Goal: Task Accomplishment & Management: Manage account settings

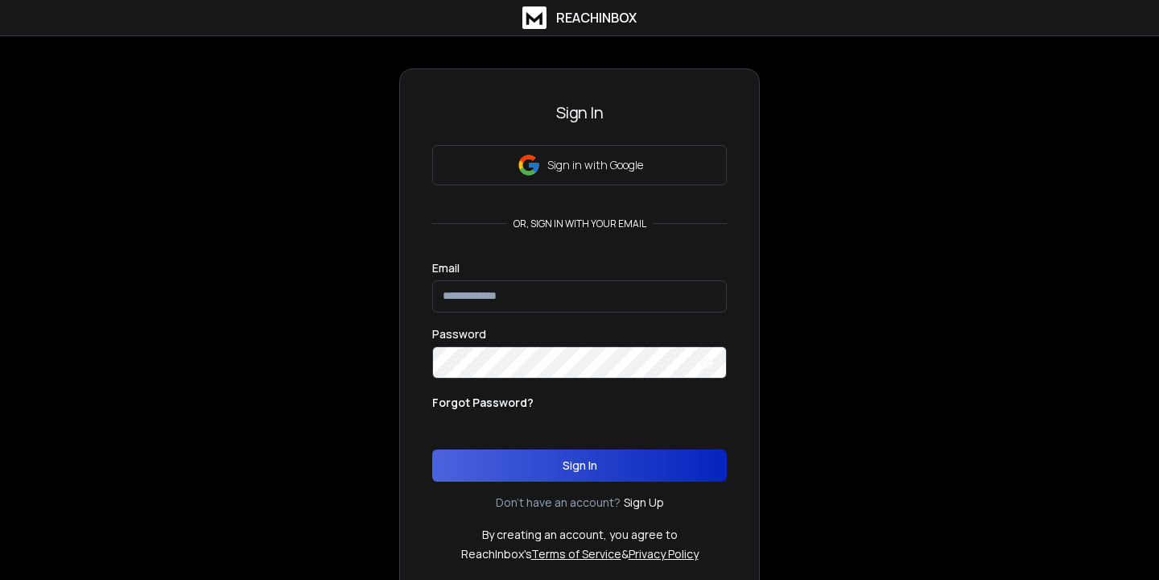
click at [488, 300] on input "email" at bounding box center [579, 296] width 295 height 32
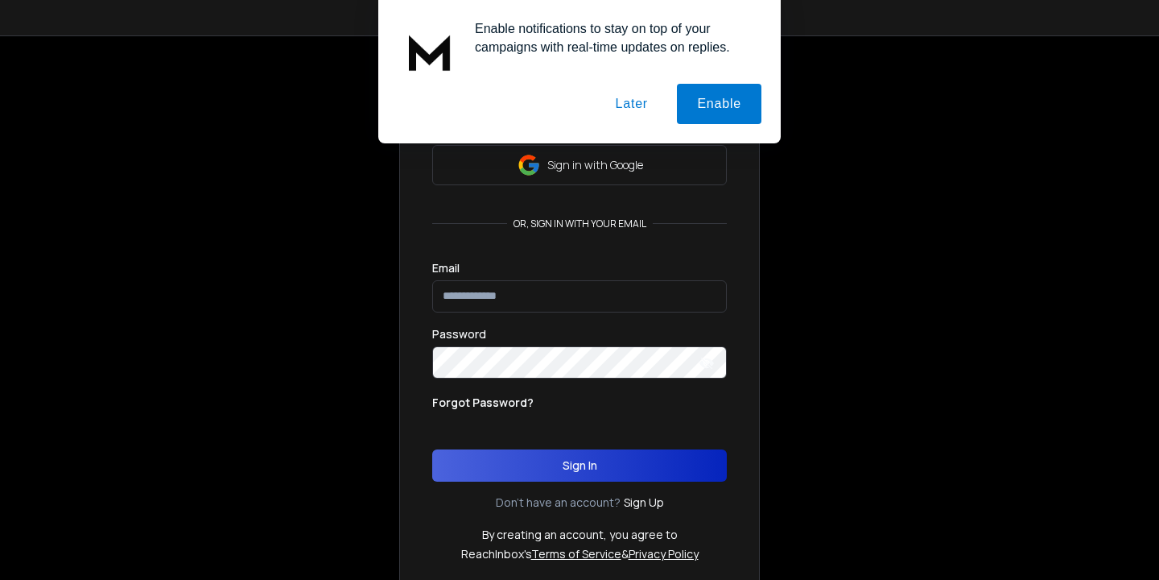
paste input "**********"
click at [432, 449] on button "Sign In" at bounding box center [579, 465] width 295 height 32
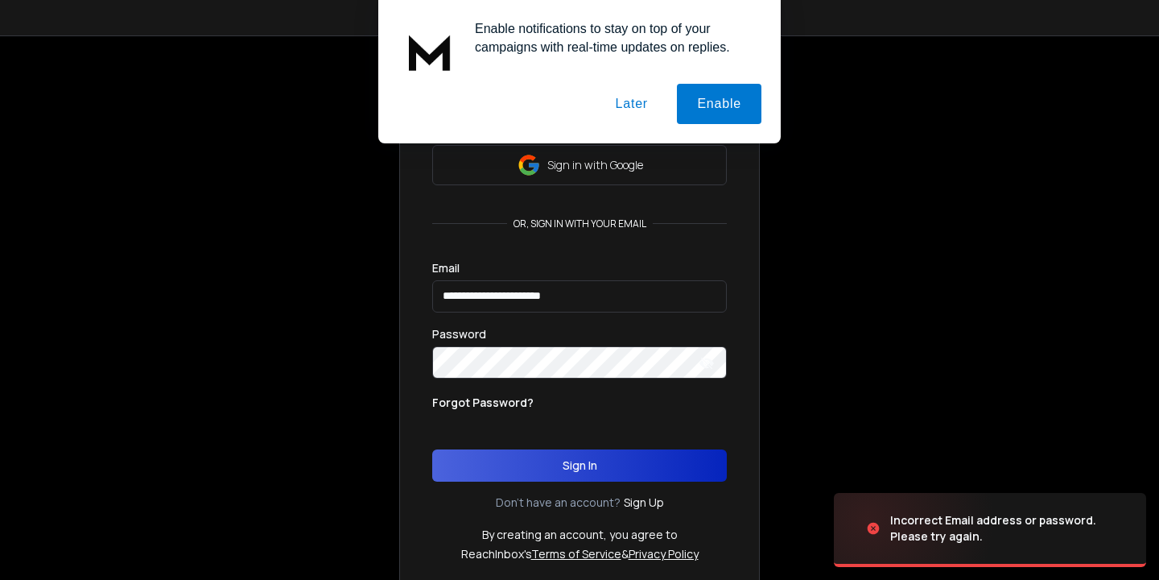
click at [480, 462] on button "Sign In" at bounding box center [579, 465] width 295 height 32
click at [707, 363] on icon at bounding box center [706, 362] width 11 height 11
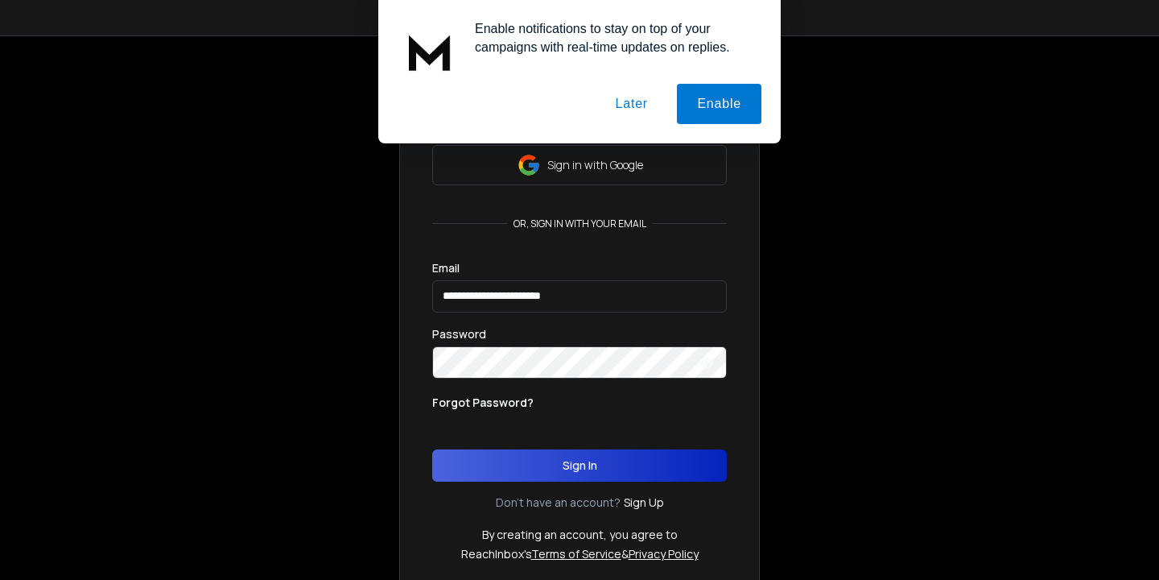
click at [623, 286] on input "**********" at bounding box center [579, 296] width 295 height 32
click at [619, 298] on input "**********" at bounding box center [579, 296] width 295 height 32
click at [722, 261] on div "**********" at bounding box center [579, 353] width 295 height 417
click at [529, 475] on button "Sign In" at bounding box center [579, 465] width 295 height 32
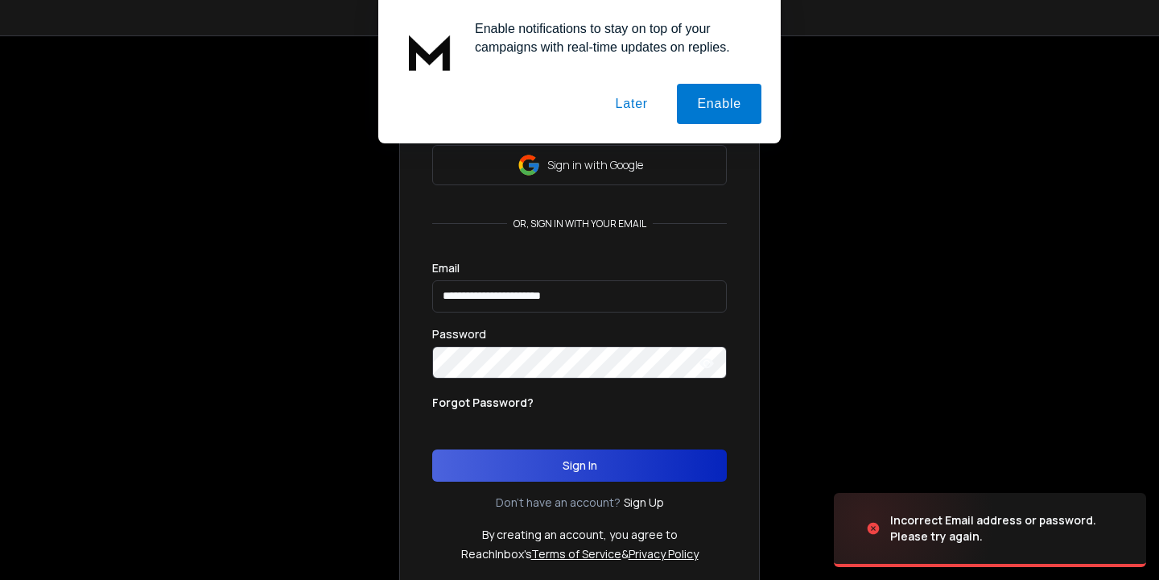
click at [633, 103] on button "Later" at bounding box center [631, 104] width 72 height 40
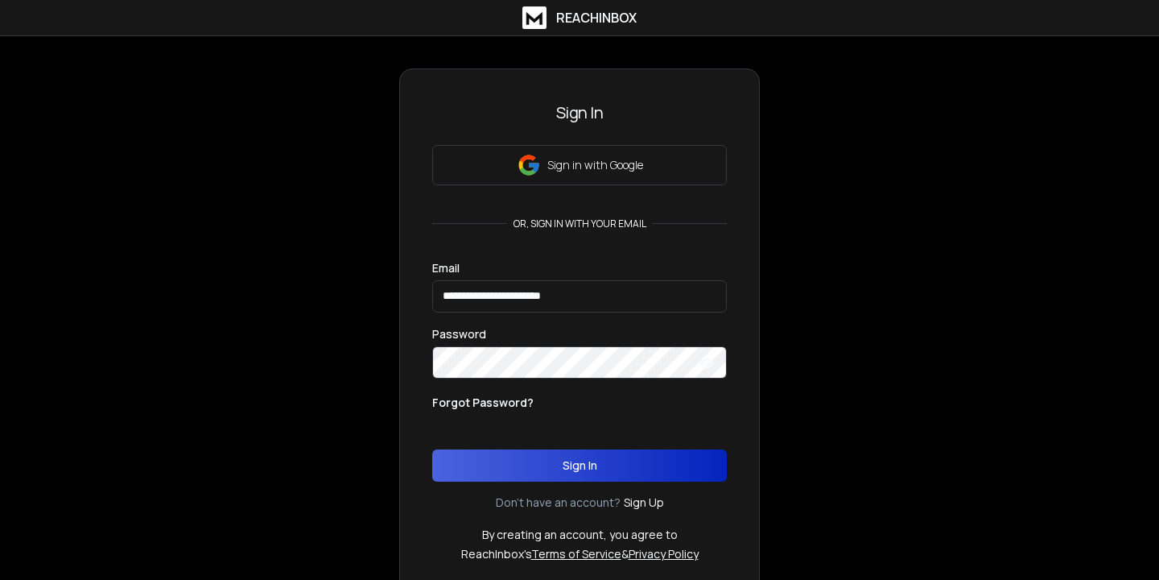
click at [566, 466] on button "Sign In" at bounding box center [579, 465] width 295 height 32
click at [561, 460] on button "Sign In" at bounding box center [579, 465] width 295 height 32
click at [472, 459] on button "Sign In" at bounding box center [579, 465] width 295 height 32
click at [443, 299] on input "**********" at bounding box center [579, 296] width 295 height 32
click at [610, 299] on input "**********" at bounding box center [579, 296] width 295 height 32
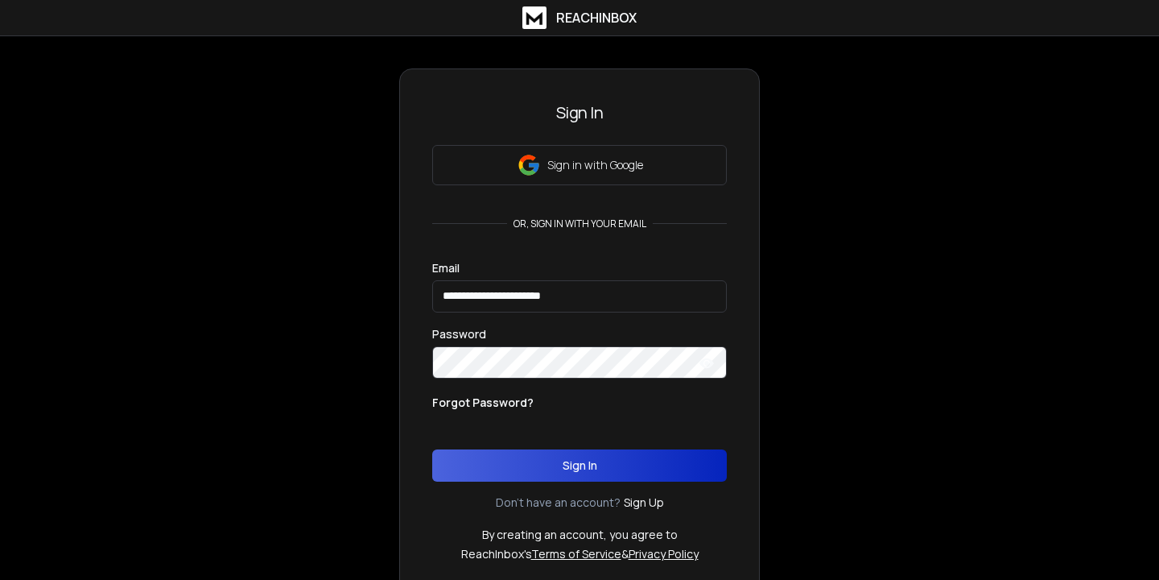
click at [774, 192] on div "**********" at bounding box center [579, 331] width 1159 height 526
click at [710, 361] on icon at bounding box center [706, 363] width 14 height 10
click at [618, 468] on button "Sign In" at bounding box center [579, 465] width 295 height 32
click at [477, 470] on button "Sign In" at bounding box center [579, 465] width 295 height 32
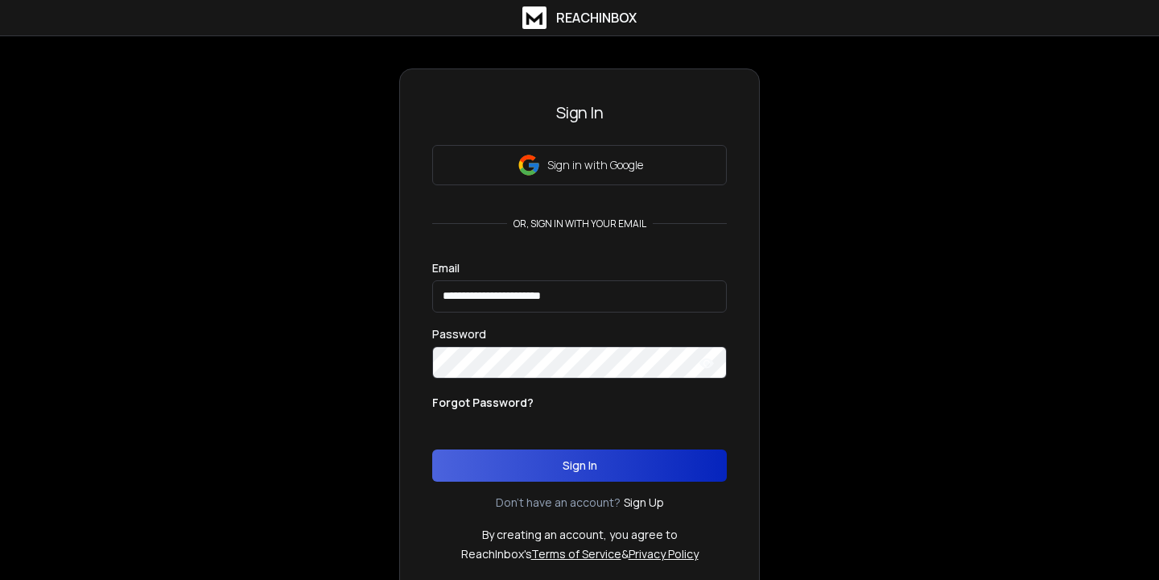
click at [617, 453] on button "Sign In" at bounding box center [579, 465] width 295 height 32
click at [479, 457] on button "Sign In" at bounding box center [579, 465] width 295 height 32
click at [460, 460] on button "Sign In" at bounding box center [579, 465] width 295 height 32
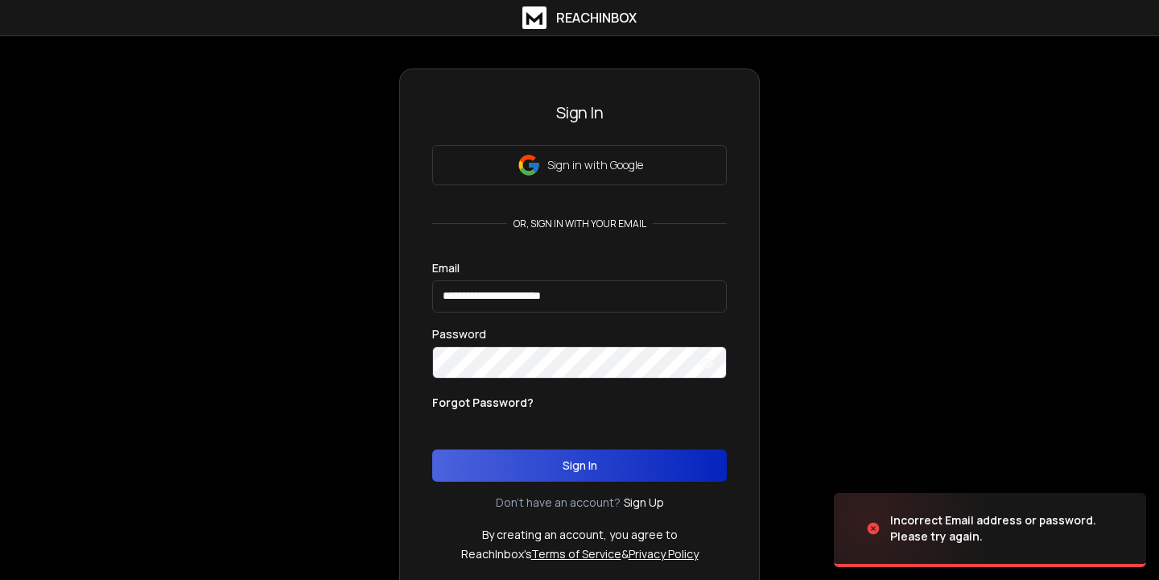
click at [460, 460] on button "Sign In" at bounding box center [579, 465] width 295 height 32
click at [922, 341] on div "**********" at bounding box center [579, 331] width 1159 height 526
click at [536, 299] on input "**********" at bounding box center [579, 296] width 295 height 32
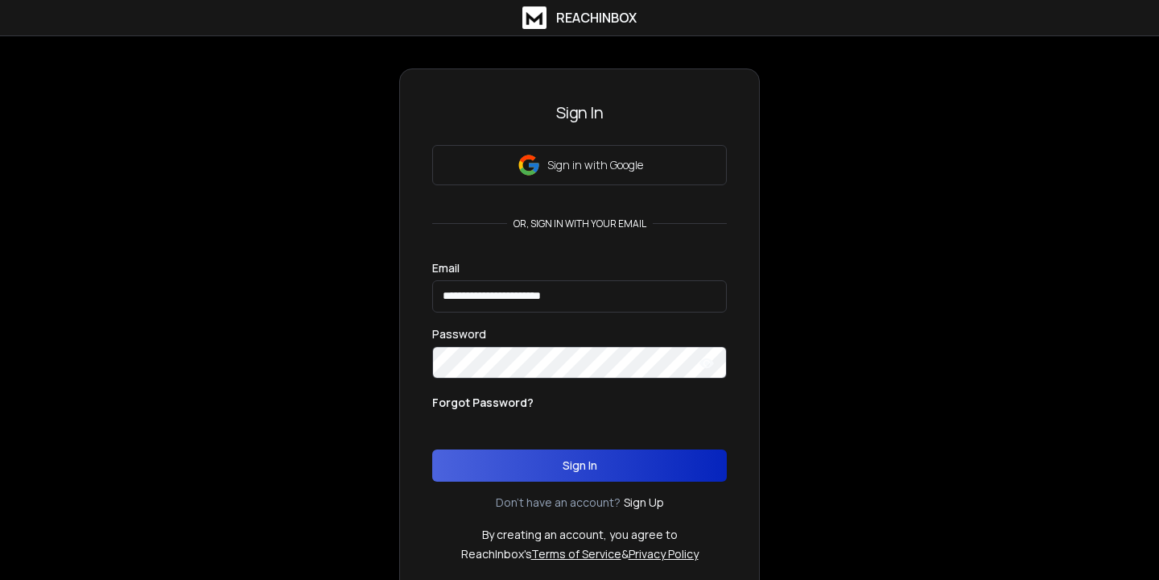
click at [439, 295] on input "**********" at bounding box center [579, 296] width 295 height 32
click at [637, 283] on input "**********" at bounding box center [579, 296] width 295 height 32
click at [638, 292] on input "**********" at bounding box center [579, 296] width 295 height 32
type input "**********"
click at [829, 400] on div "**********" at bounding box center [579, 331] width 1159 height 526
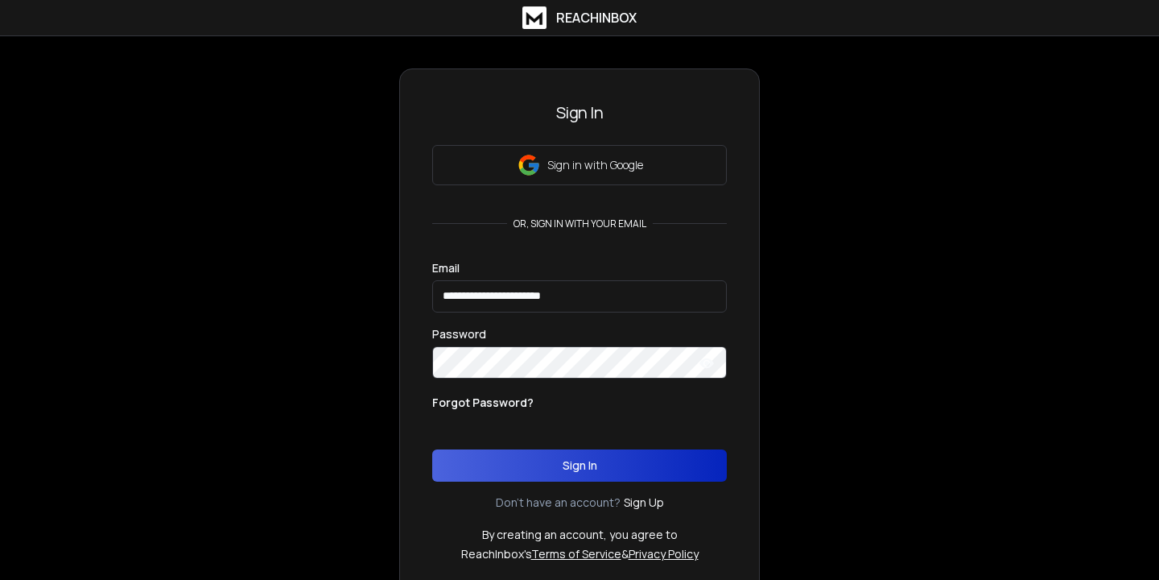
click at [580, 466] on button "Sign In" at bounding box center [579, 465] width 295 height 32
click at [699, 464] on button "Sign In" at bounding box center [579, 465] width 295 height 32
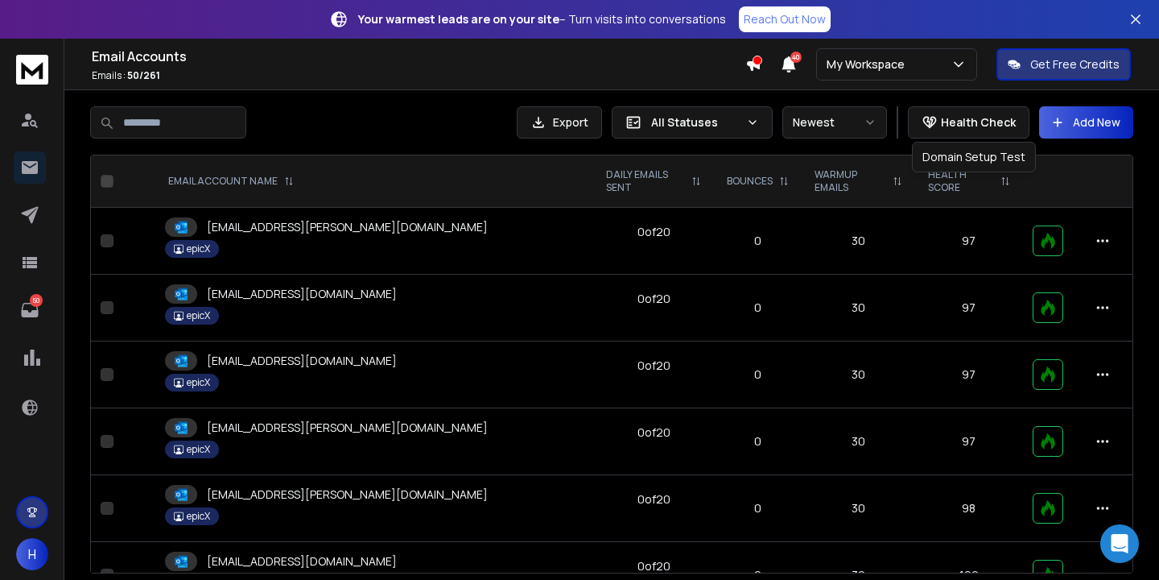
click at [1077, 123] on button "Add New" at bounding box center [1086, 122] width 94 height 32
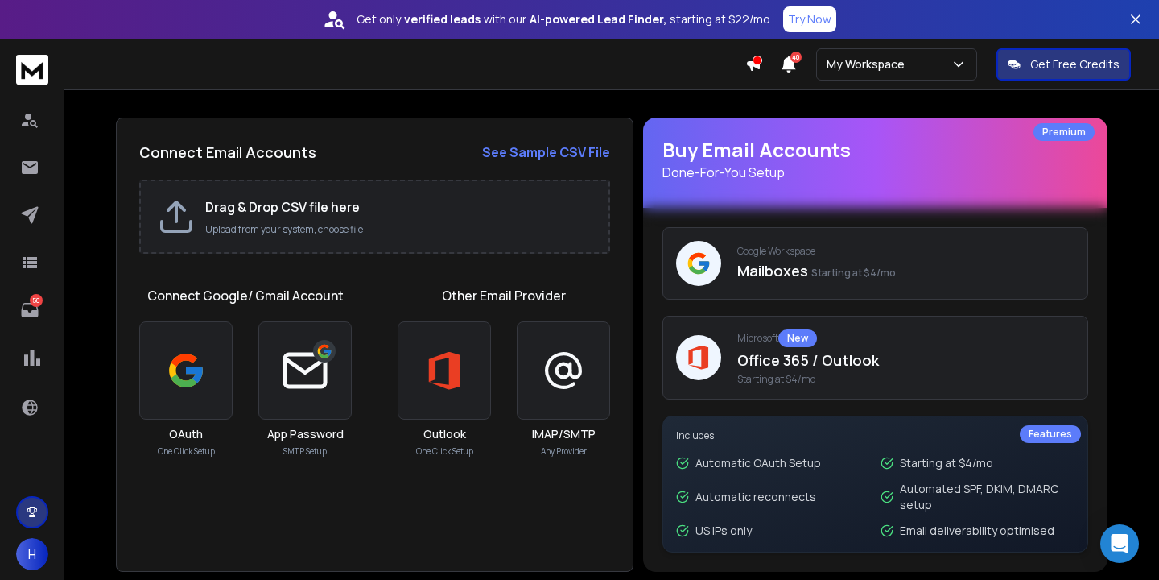
scroll to position [103, 0]
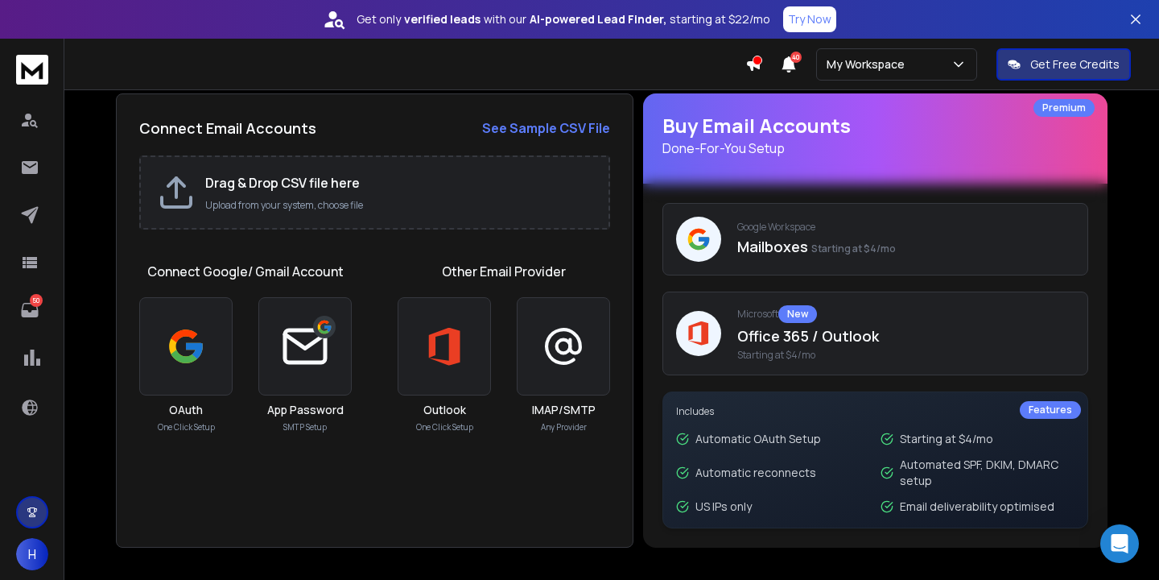
click at [161, 333] on div at bounding box center [185, 346] width 93 height 98
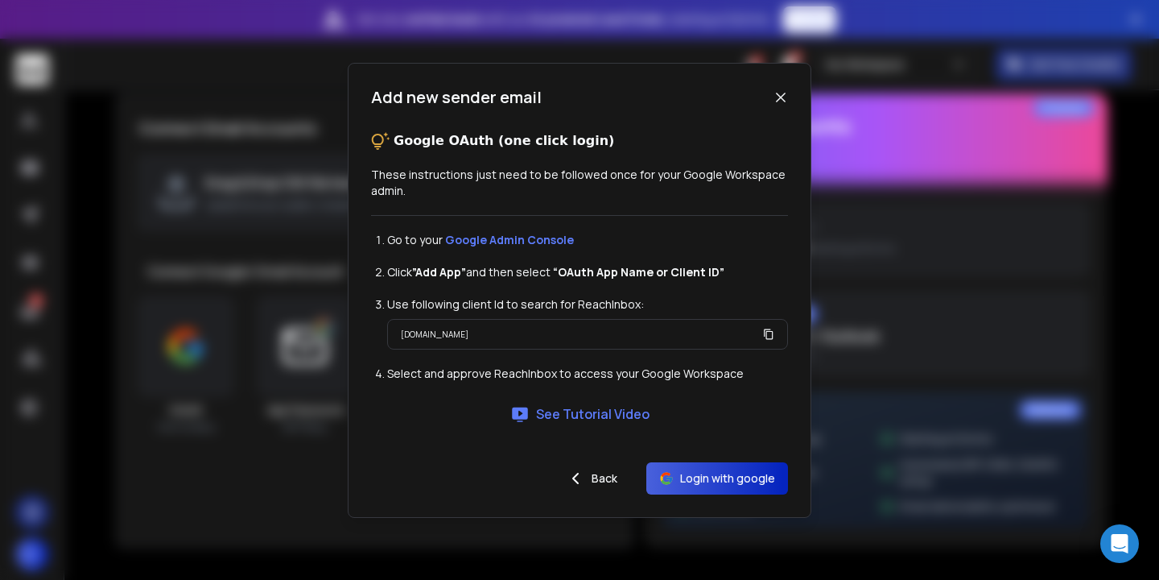
click at [770, 332] on icon at bounding box center [768, 333] width 11 height 11
click at [704, 479] on button "Login with google" at bounding box center [717, 478] width 142 height 32
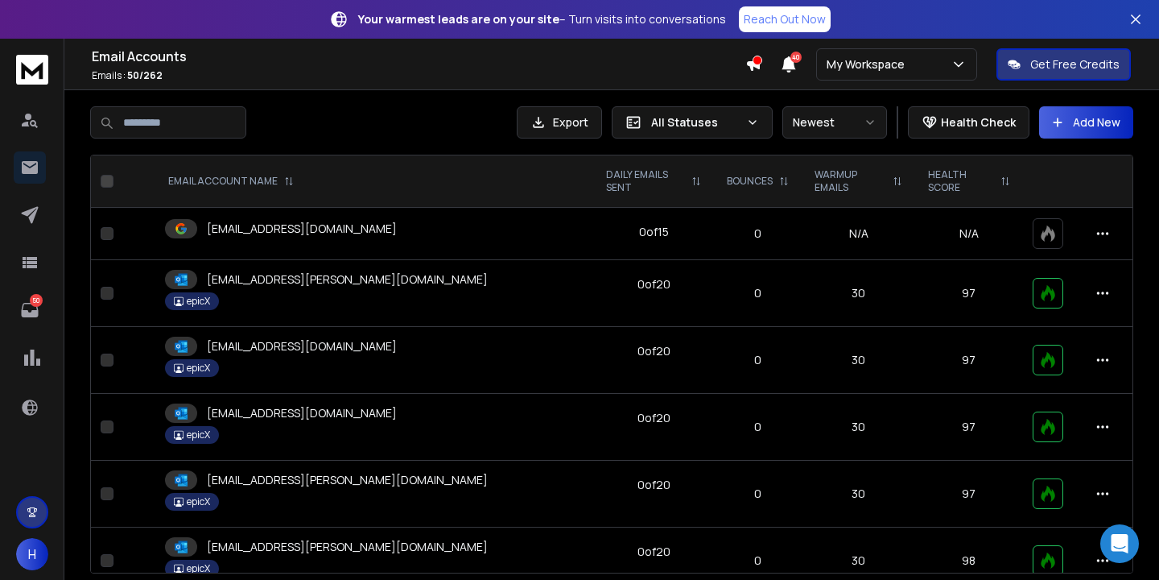
click at [1070, 128] on button "Add New" at bounding box center [1086, 122] width 94 height 32
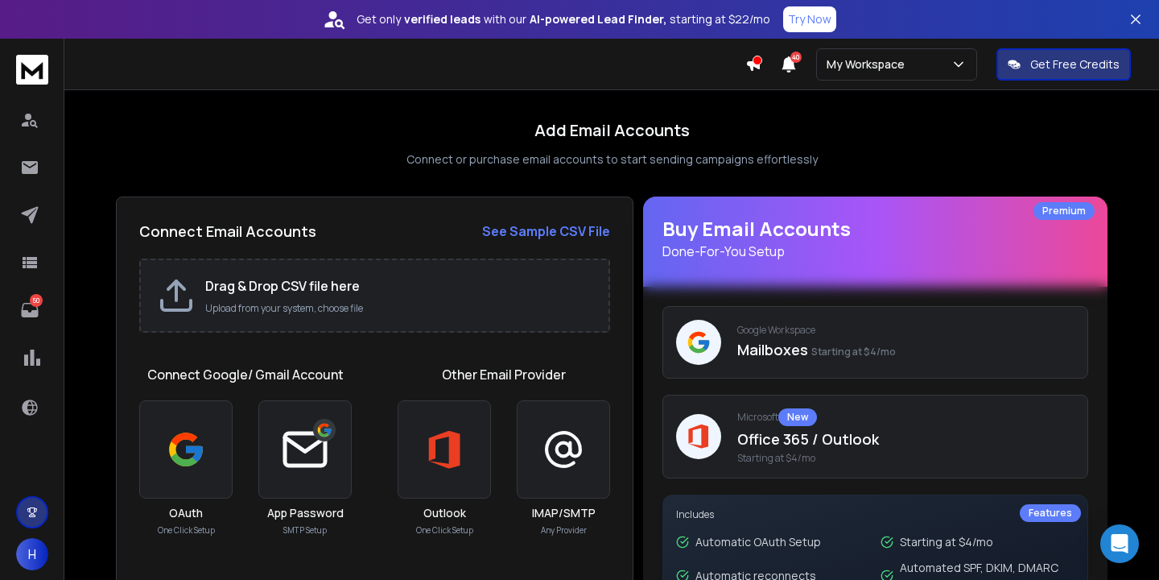
click at [167, 452] on icon at bounding box center [186, 449] width 40 height 48
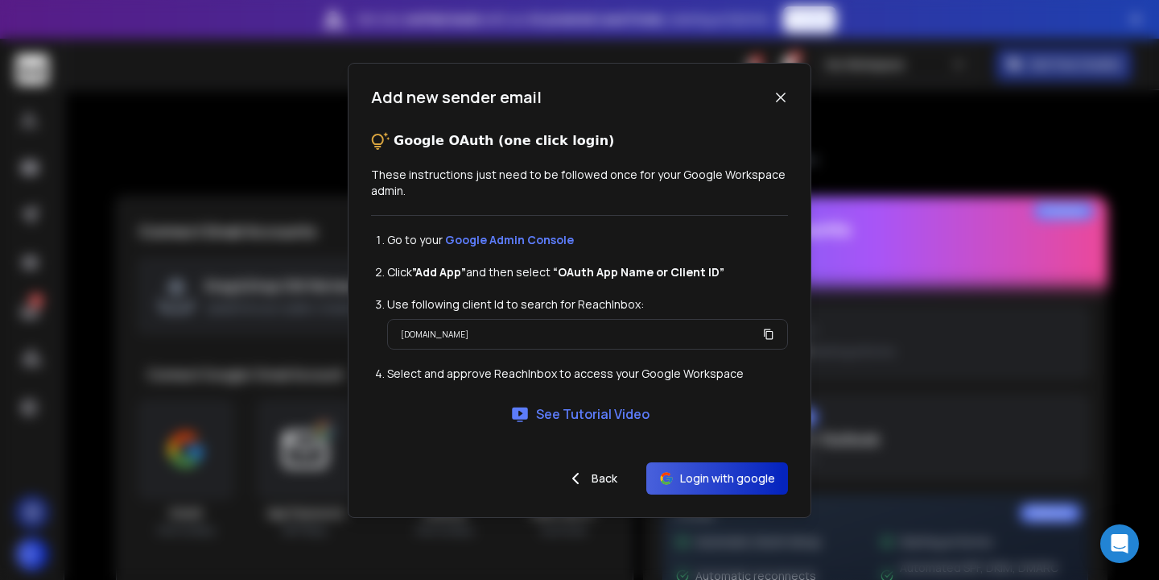
click at [696, 489] on button "Login with google" at bounding box center [717, 478] width 142 height 32
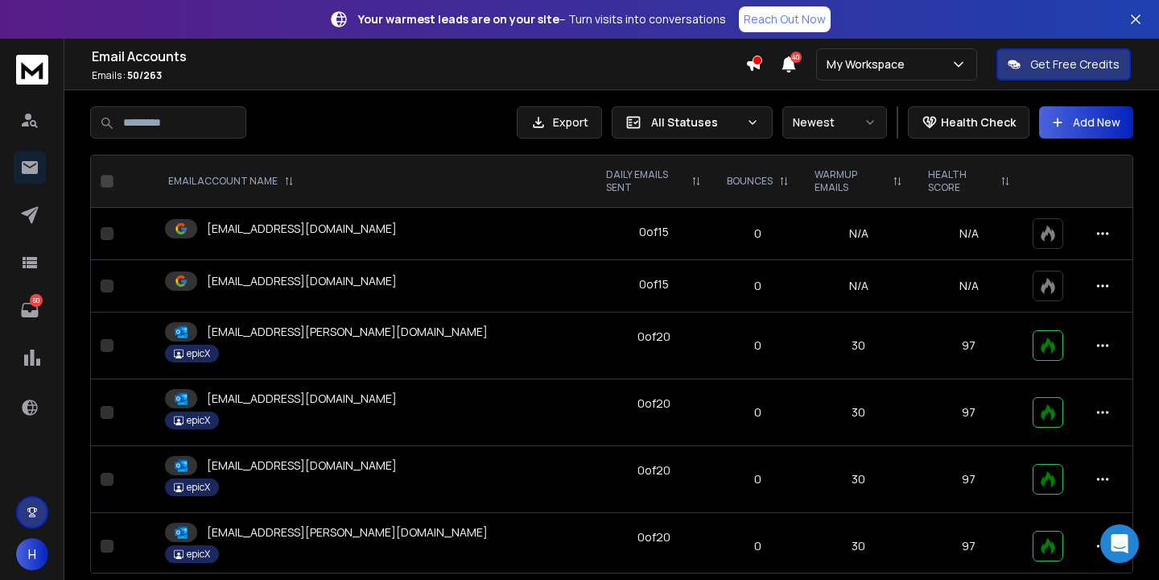
click at [1070, 134] on button "Add New" at bounding box center [1086, 122] width 94 height 32
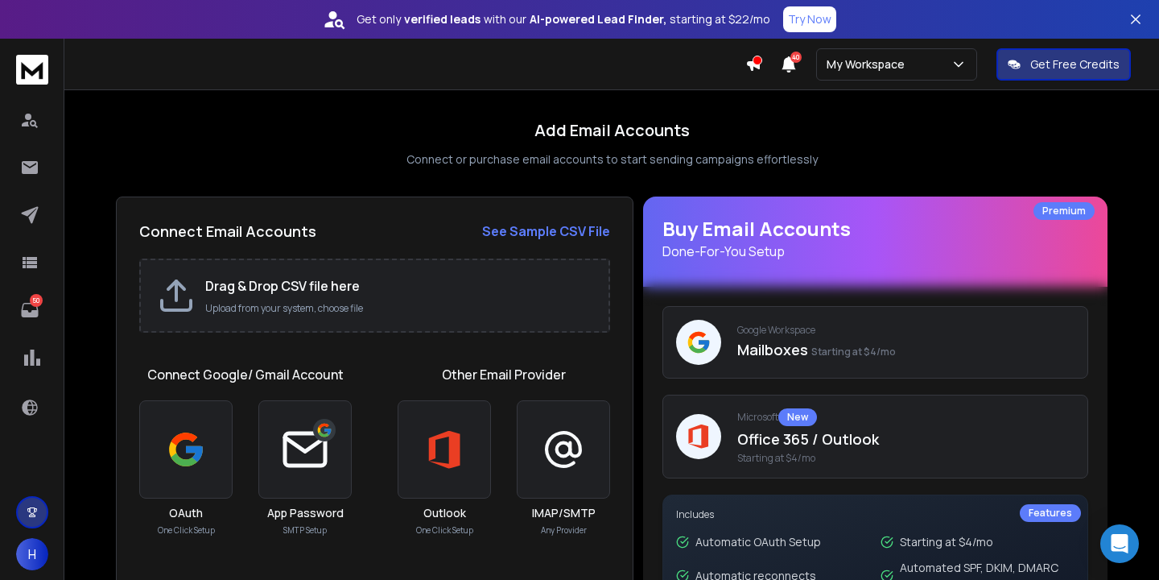
click at [192, 461] on icon at bounding box center [184, 459] width 27 height 14
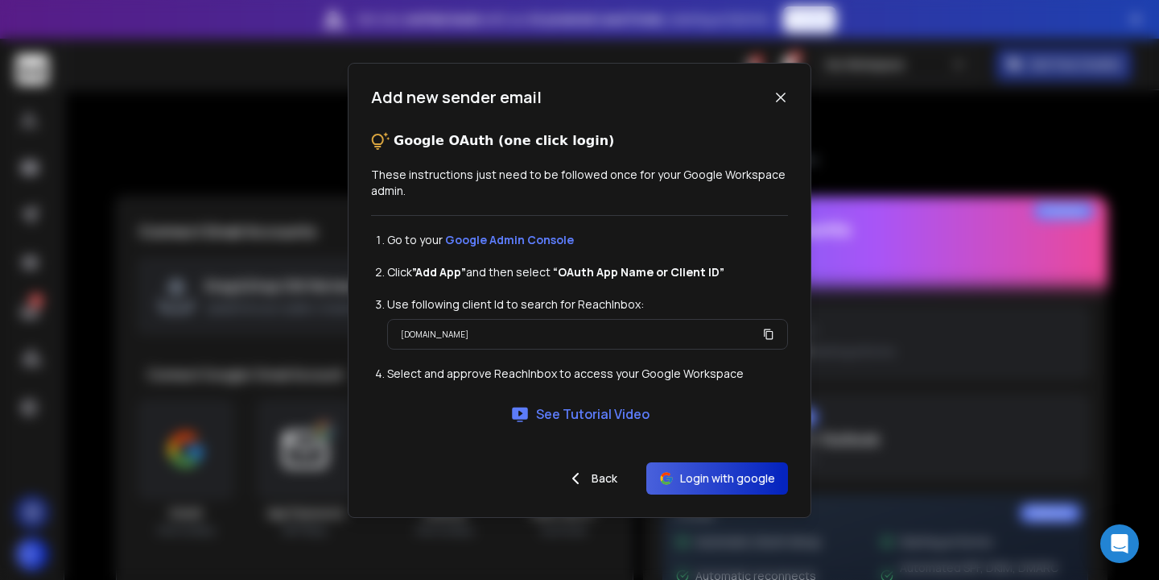
click at [691, 471] on button "Login with google" at bounding box center [717, 478] width 142 height 32
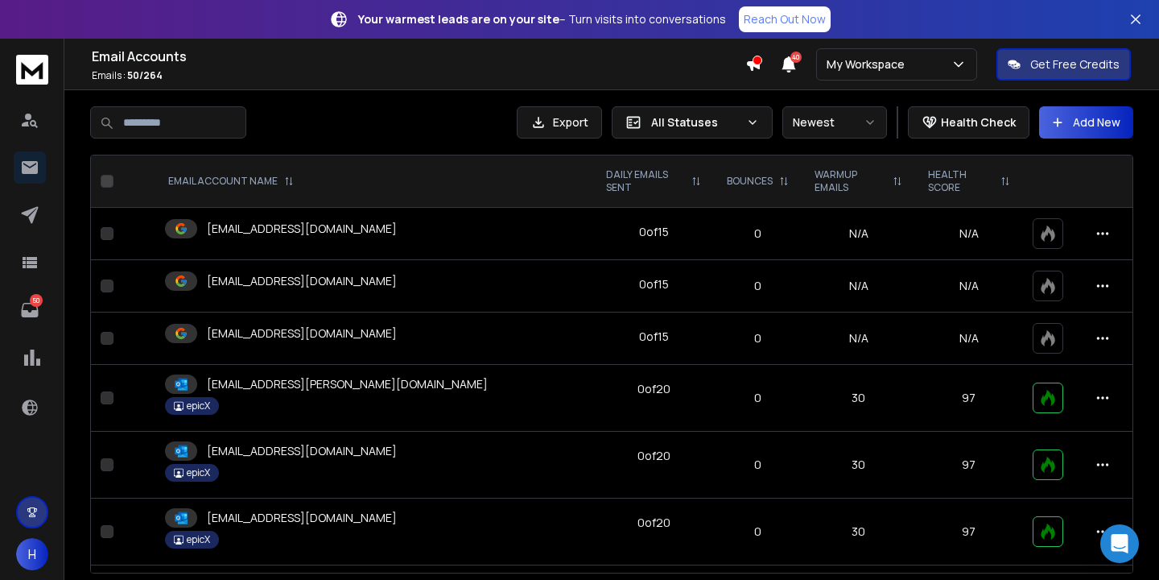
click at [1067, 131] on button "Add New" at bounding box center [1086, 122] width 94 height 32
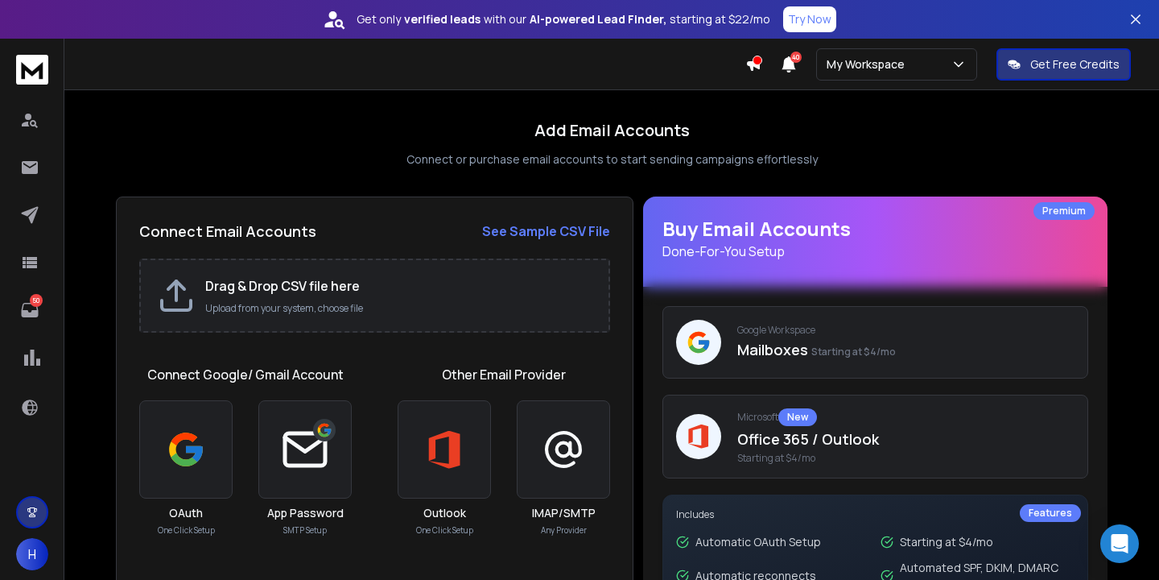
click at [223, 463] on div at bounding box center [185, 449] width 93 height 98
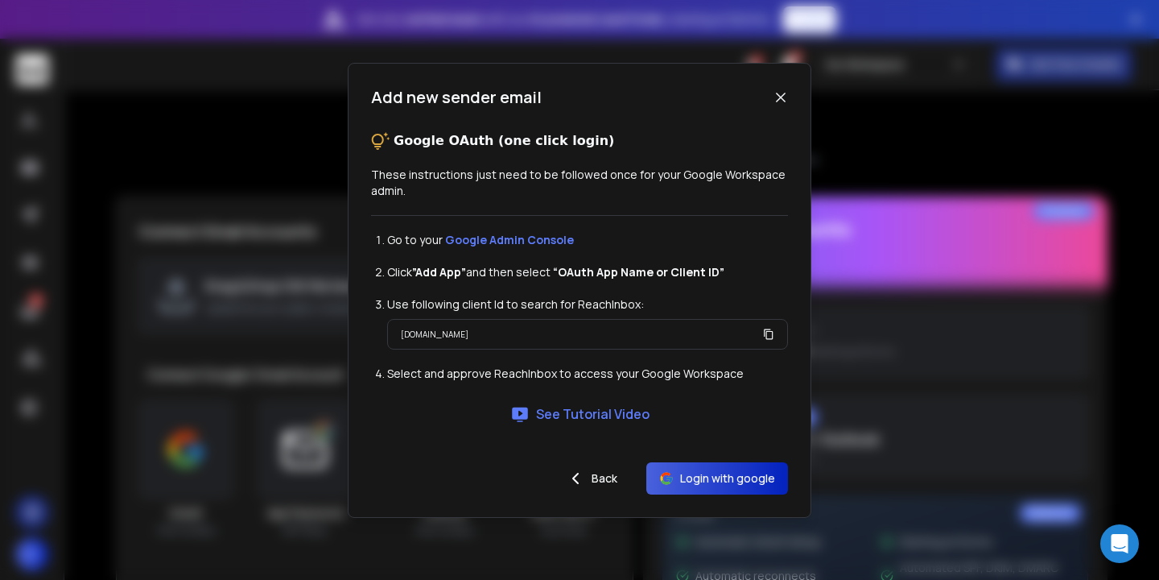
click at [709, 476] on button "Login with google" at bounding box center [717, 478] width 142 height 32
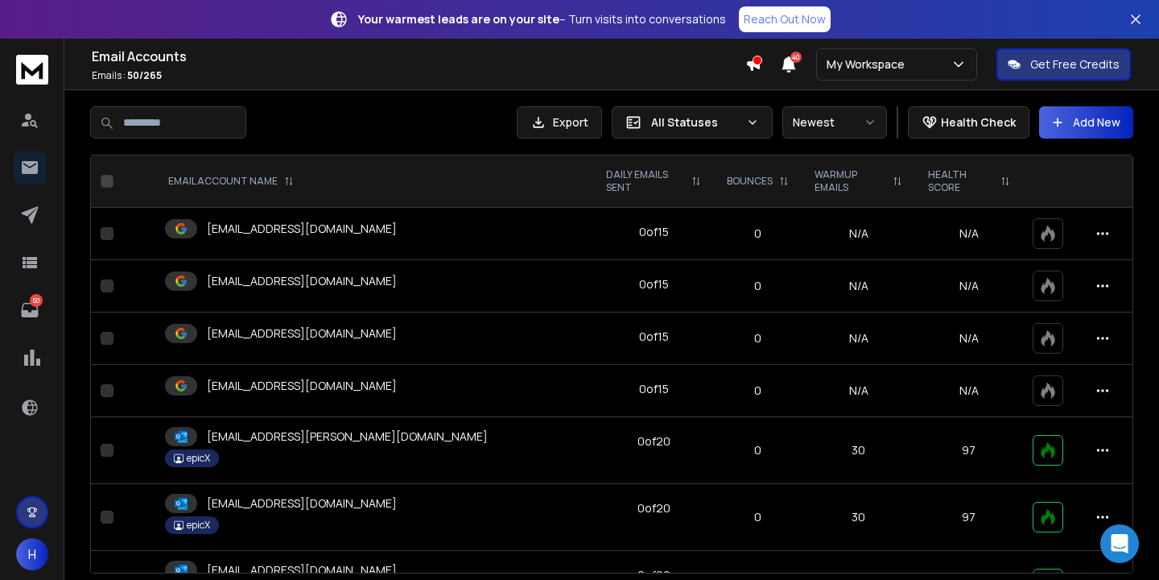
click at [1068, 138] on div "Export All Statuses Newest Health Check Add New EMAIL ACCOUNT NAME DAILY EMAILS…" at bounding box center [611, 339] width 1043 height 467
click at [1071, 134] on button "Add New" at bounding box center [1086, 122] width 94 height 32
click at [1062, 127] on icon at bounding box center [1057, 122] width 11 height 11
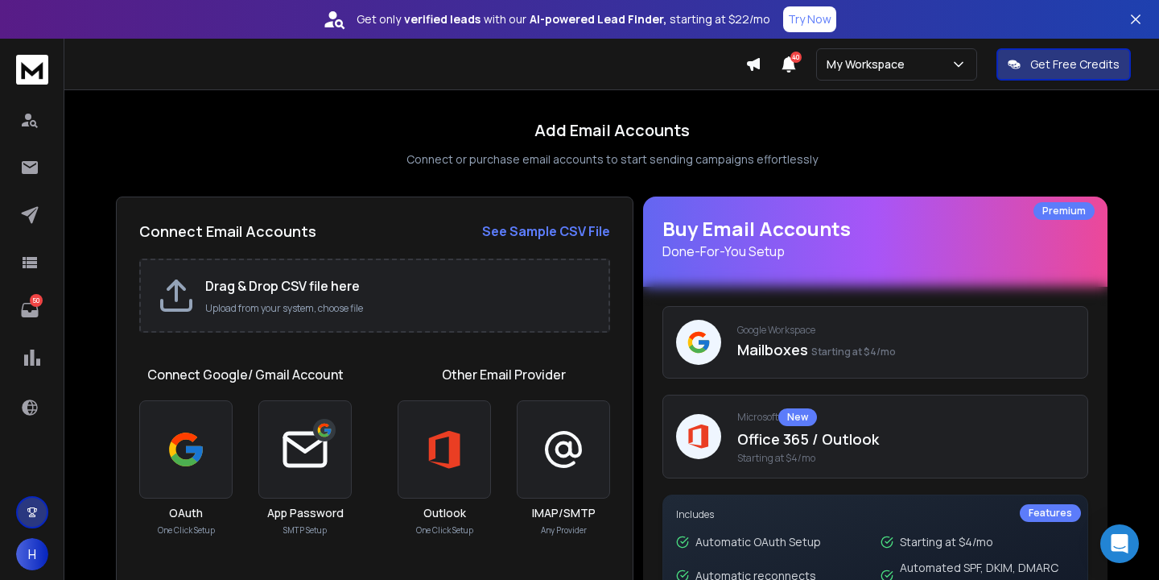
click at [190, 450] on icon at bounding box center [194, 454] width 17 height 16
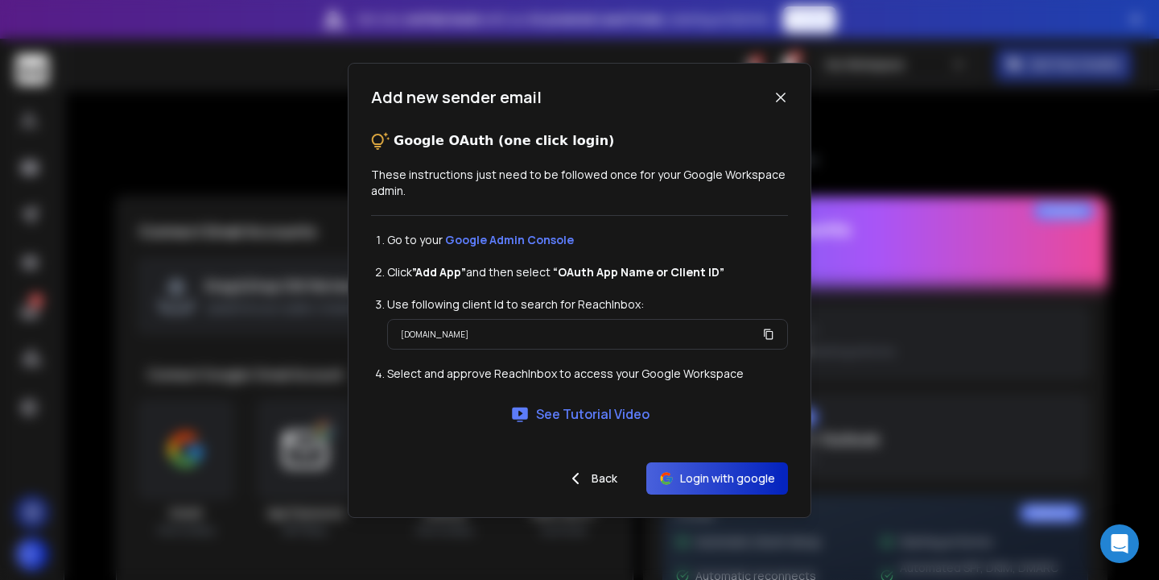
click at [688, 474] on button "Login with google" at bounding box center [717, 478] width 142 height 32
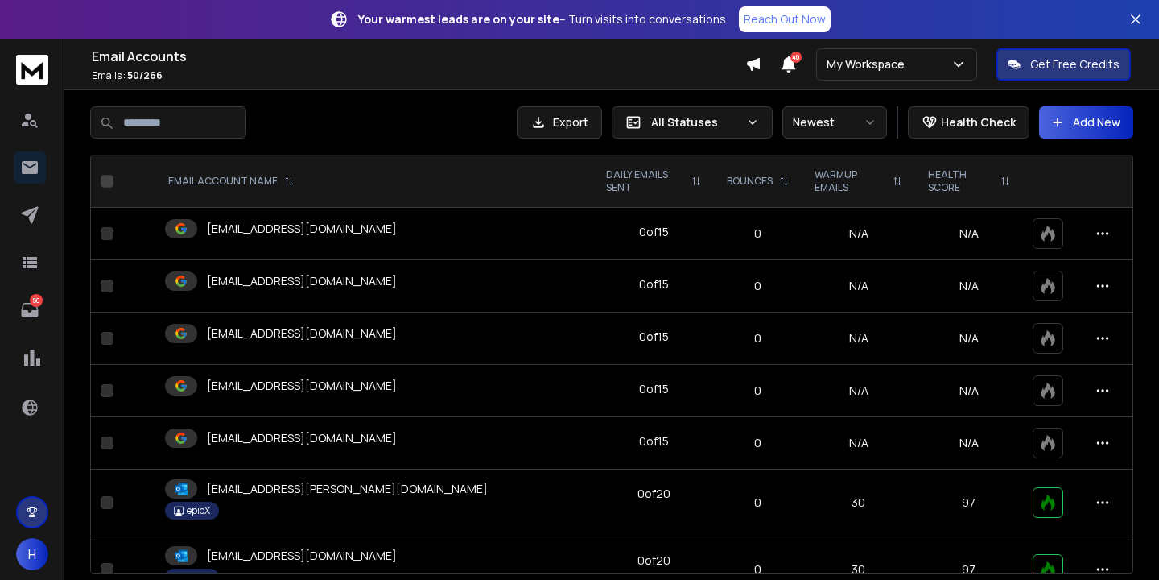
click at [1079, 130] on button "Add New" at bounding box center [1086, 122] width 94 height 32
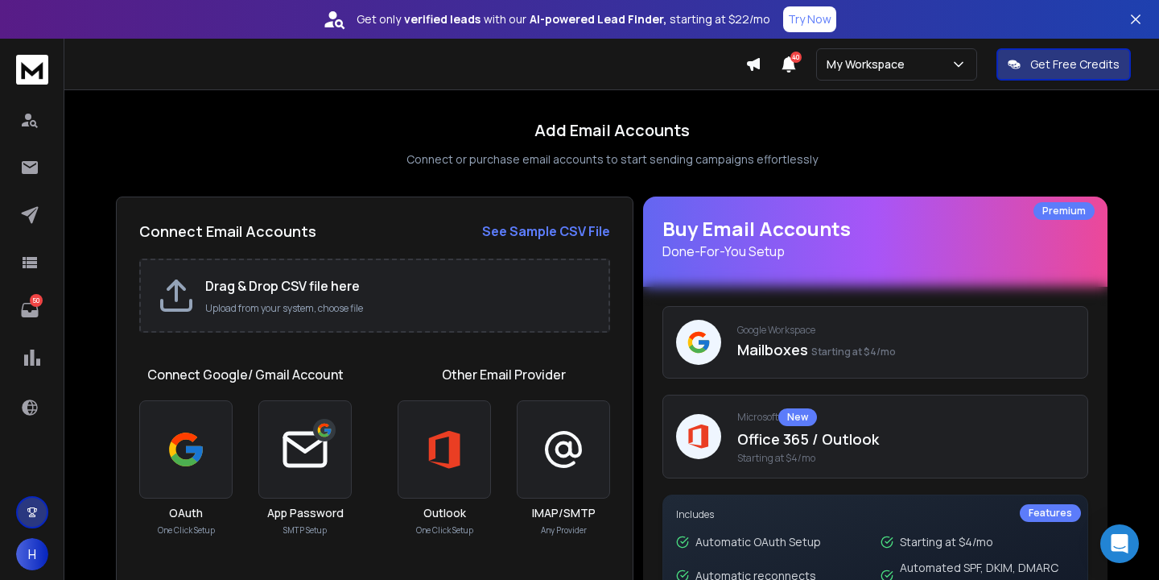
click at [159, 437] on div at bounding box center [185, 449] width 93 height 98
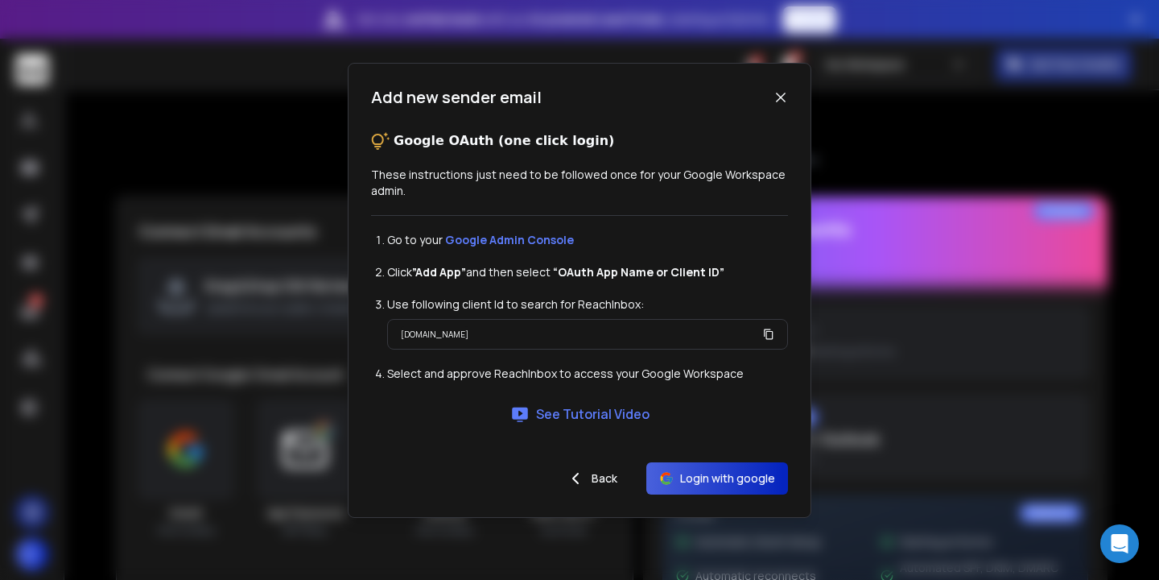
click at [709, 467] on button "Login with google" at bounding box center [717, 478] width 142 height 32
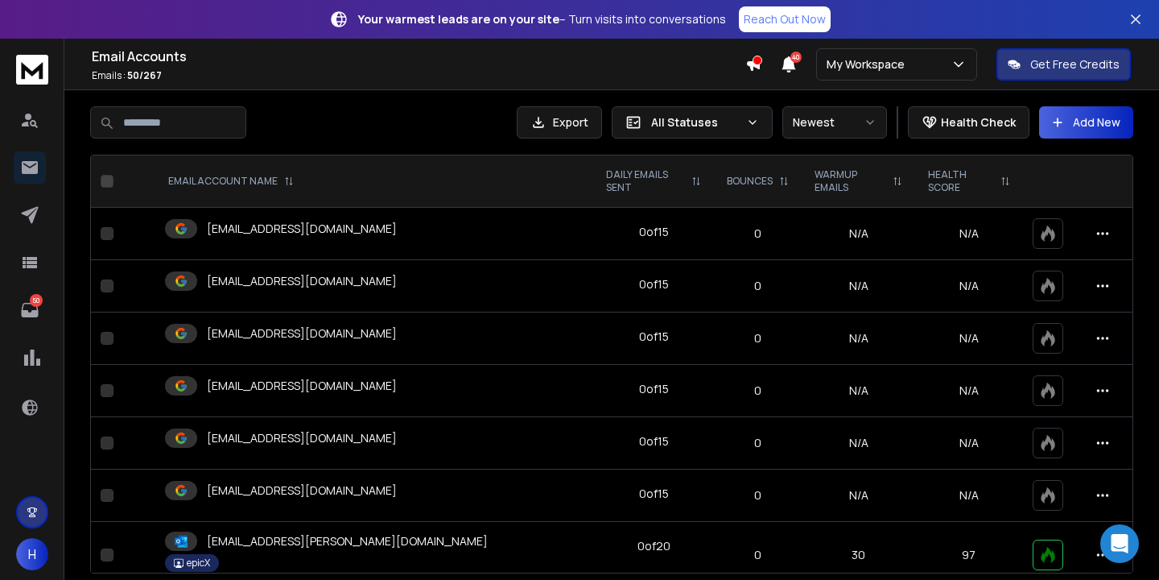
click at [1060, 120] on icon at bounding box center [1057, 122] width 11 height 11
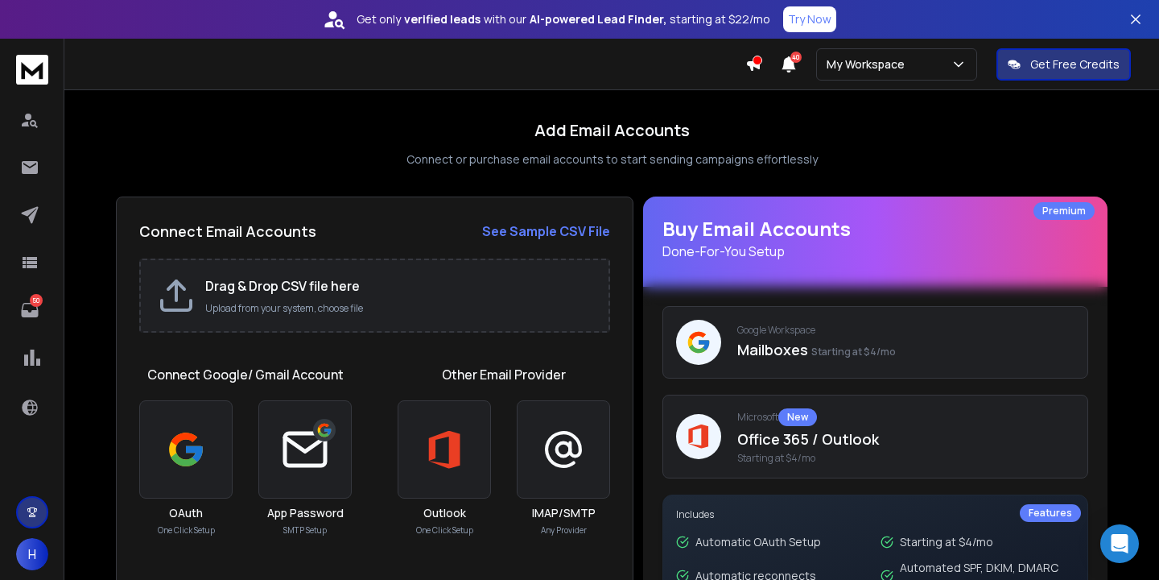
click at [198, 436] on icon at bounding box center [186, 449] width 40 height 48
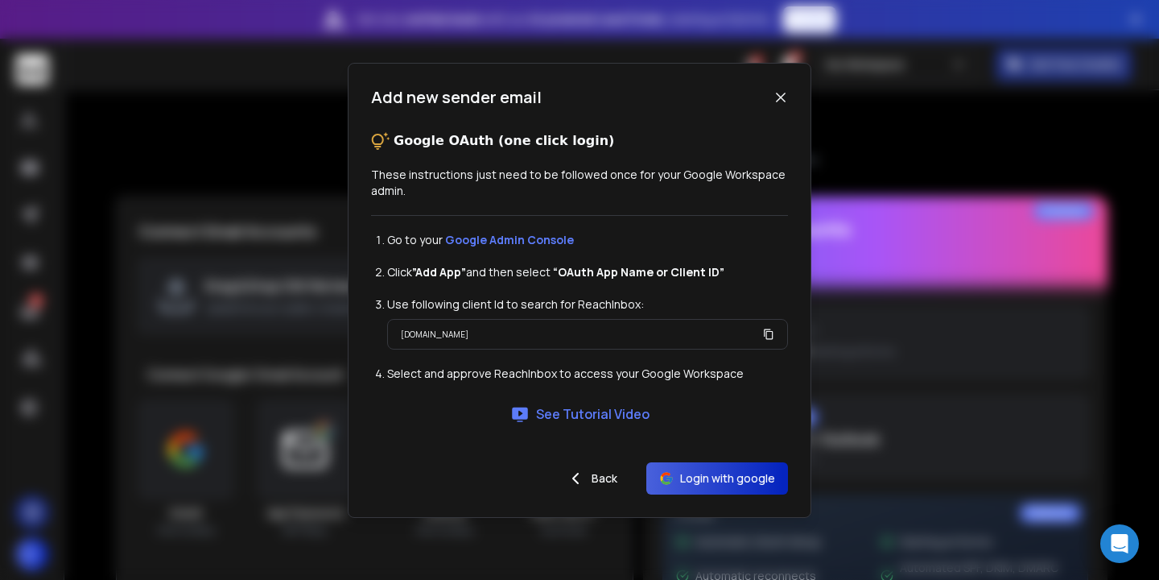
click at [702, 486] on button "Login with google" at bounding box center [717, 478] width 142 height 32
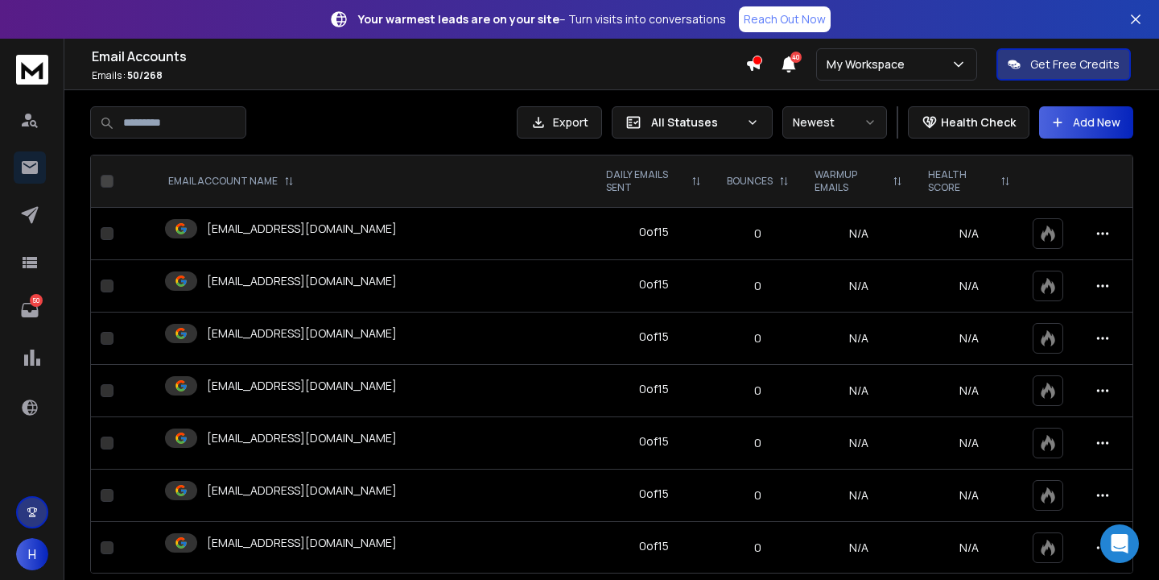
click at [1033, 122] on div "Export All Statuses Newest Health Check Add New" at bounding box center [825, 122] width 617 height 32
click at [1052, 122] on button "Add New" at bounding box center [1086, 122] width 94 height 32
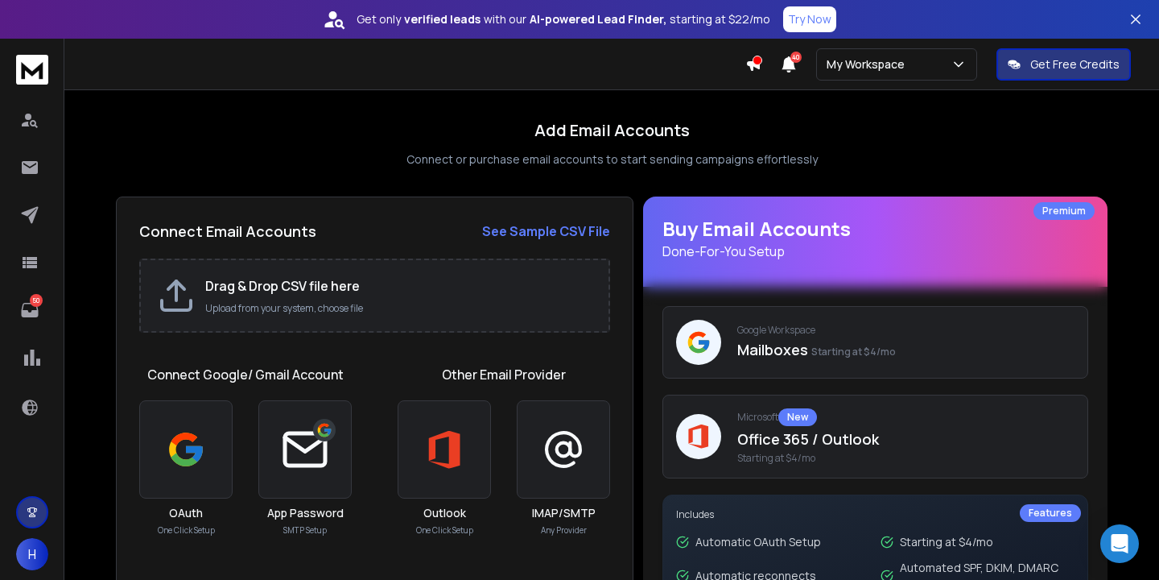
click at [196, 451] on icon at bounding box center [194, 454] width 17 height 16
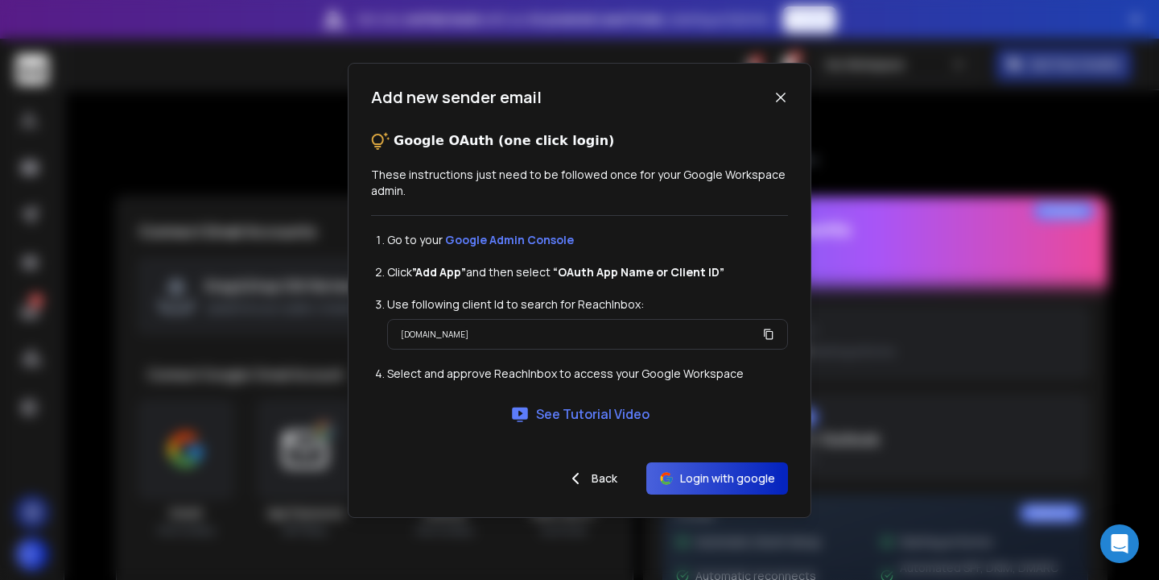
click at [707, 472] on button "Login with google" at bounding box center [717, 478] width 142 height 32
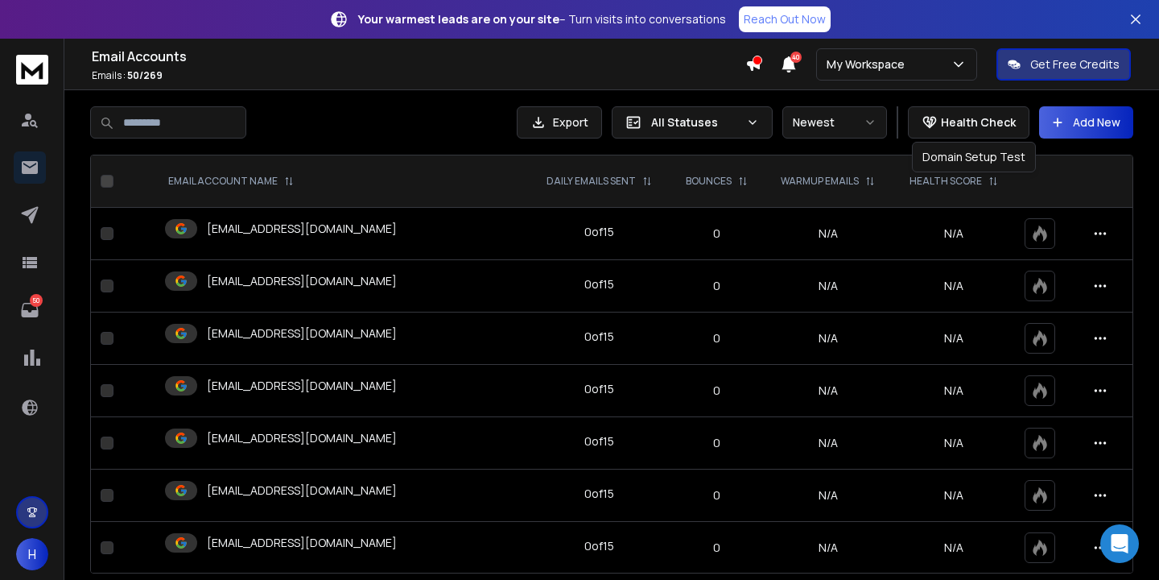
click at [1054, 114] on button "Add New" at bounding box center [1086, 122] width 94 height 32
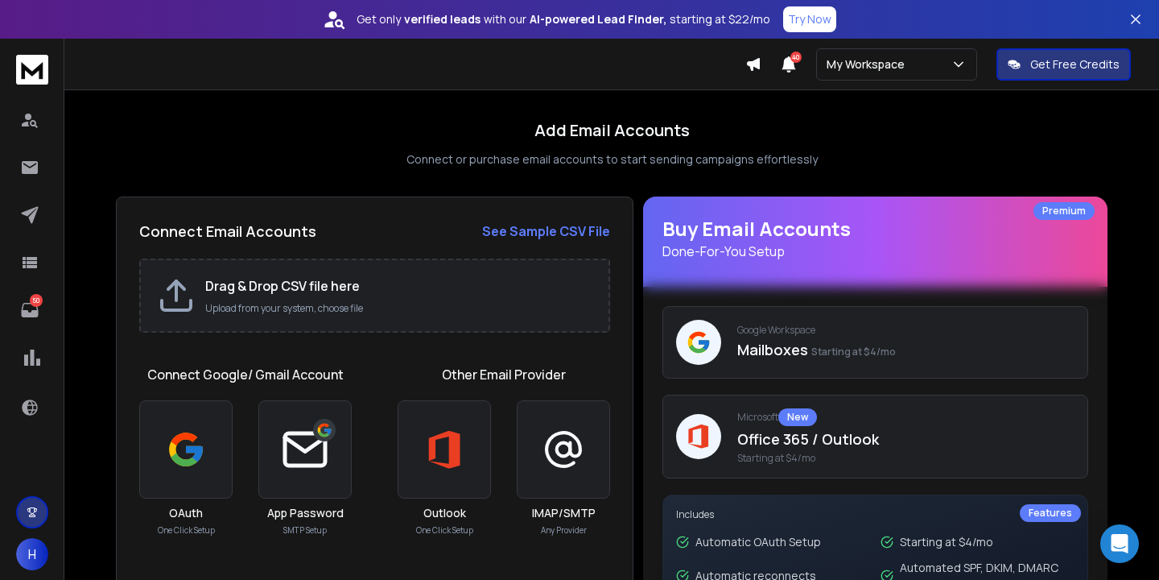
click at [197, 433] on icon at bounding box center [186, 449] width 40 height 48
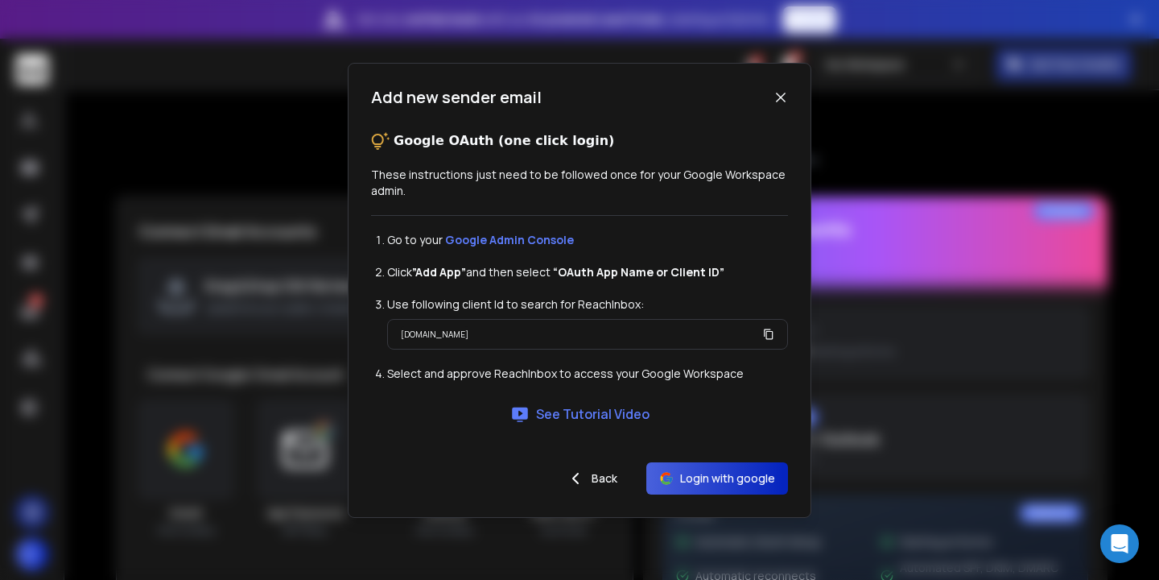
click at [683, 459] on div "Google OAuth (one click login) These instructions just need to be followed once…" at bounding box center [579, 312] width 417 height 363
click at [683, 472] on button "Login with google" at bounding box center [717, 478] width 142 height 32
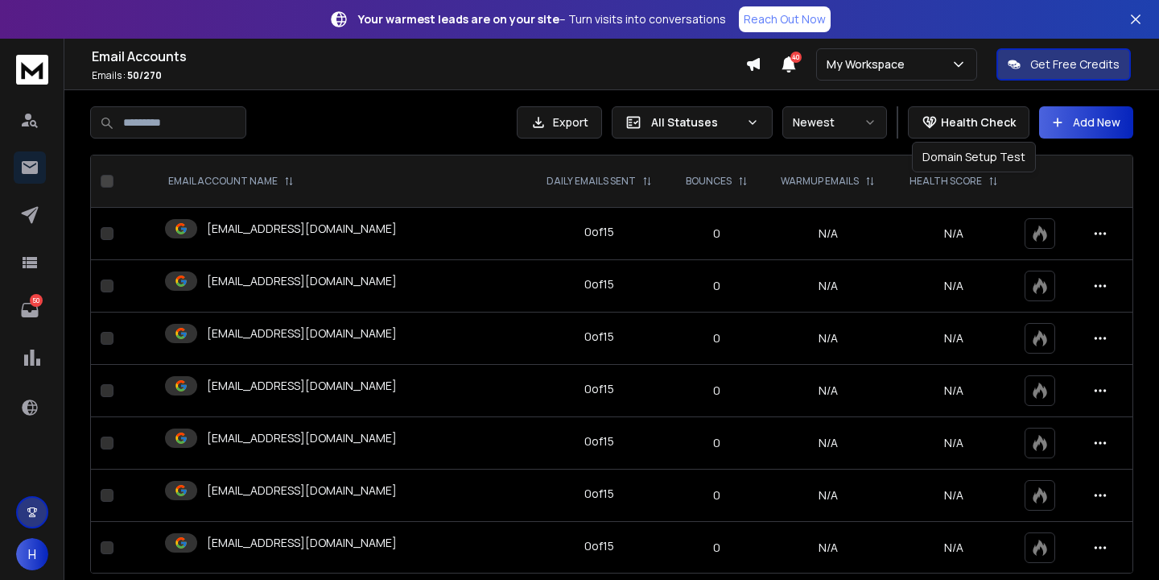
click at [1079, 115] on button "Add New" at bounding box center [1086, 122] width 94 height 32
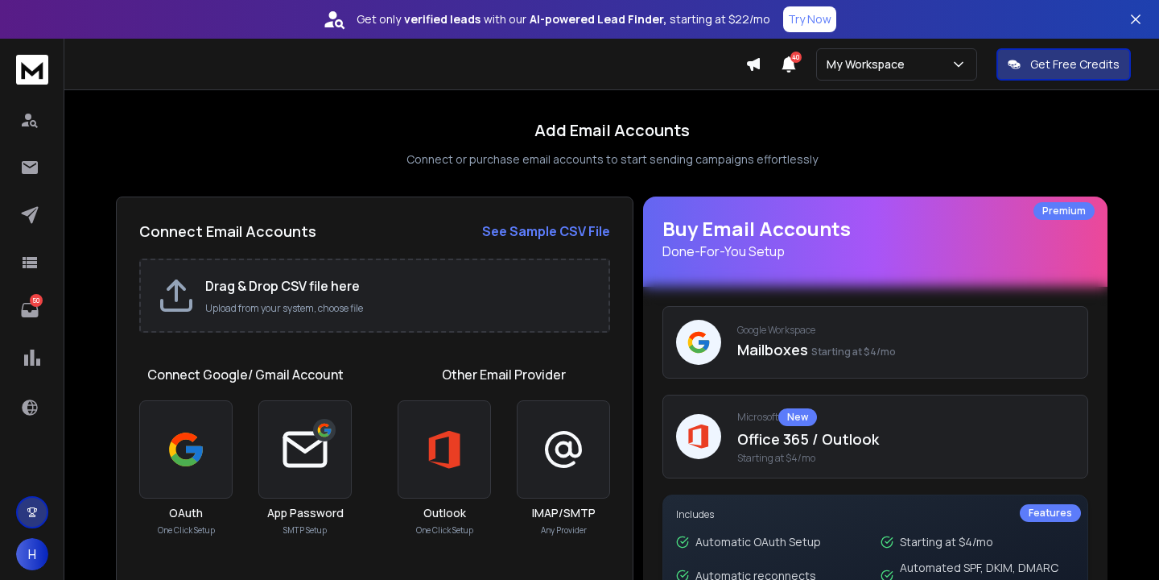
click at [207, 429] on div at bounding box center [185, 449] width 93 height 98
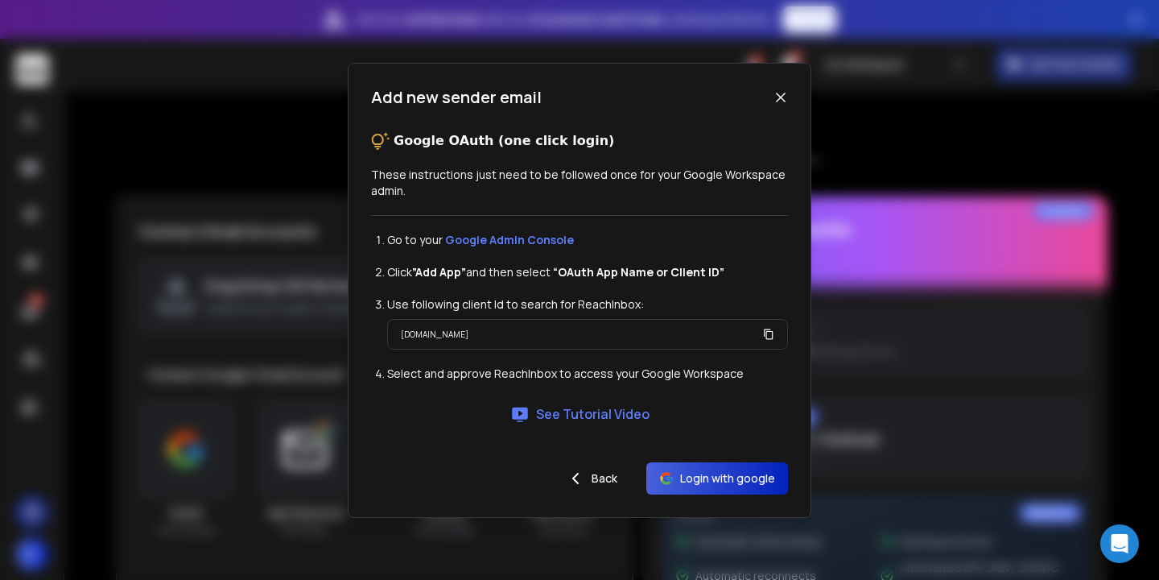
click at [726, 467] on button "Login with google" at bounding box center [717, 478] width 142 height 32
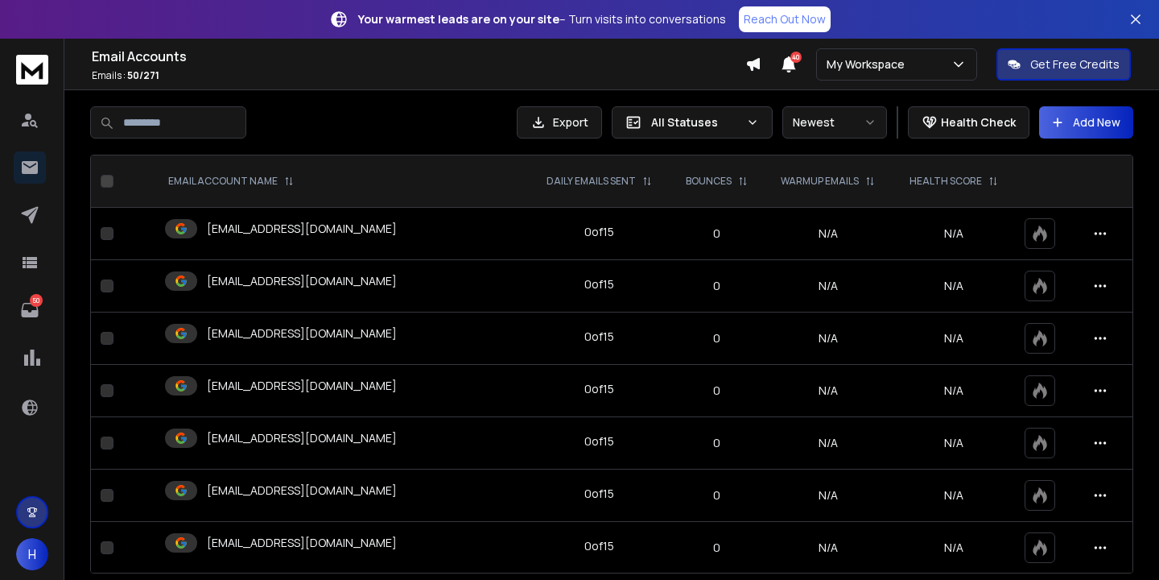
click at [1083, 105] on div "Export All Statuses Newest Health Check Add New EMAIL ACCOUNT NAME DAILY EMAILS…" at bounding box center [611, 339] width 1095 height 499
click at [1083, 113] on button "Add New" at bounding box center [1086, 122] width 94 height 32
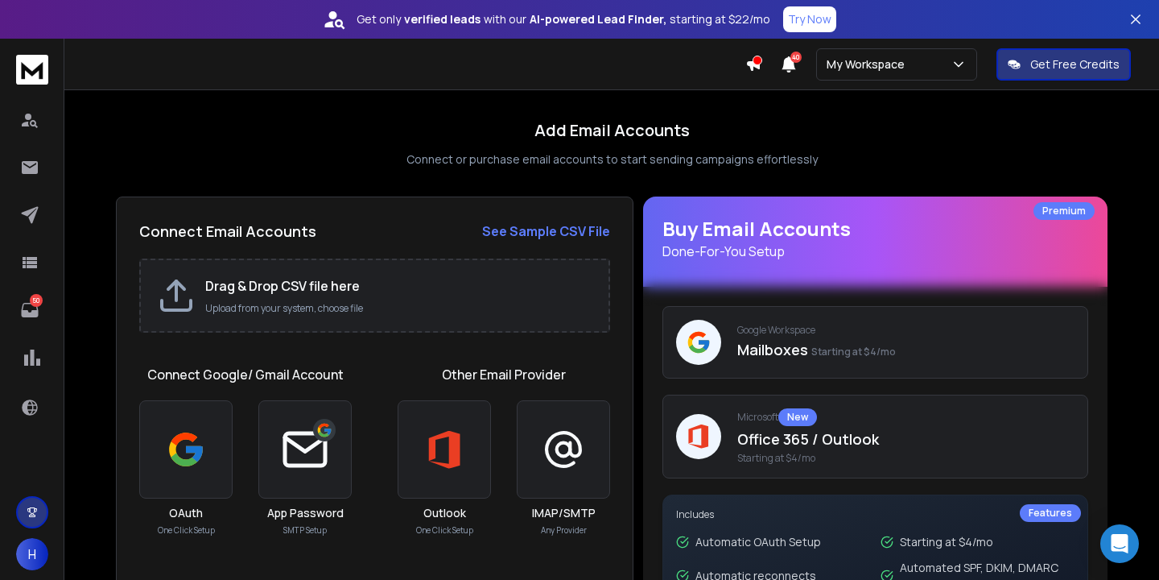
click at [193, 459] on icon at bounding box center [184, 459] width 27 height 14
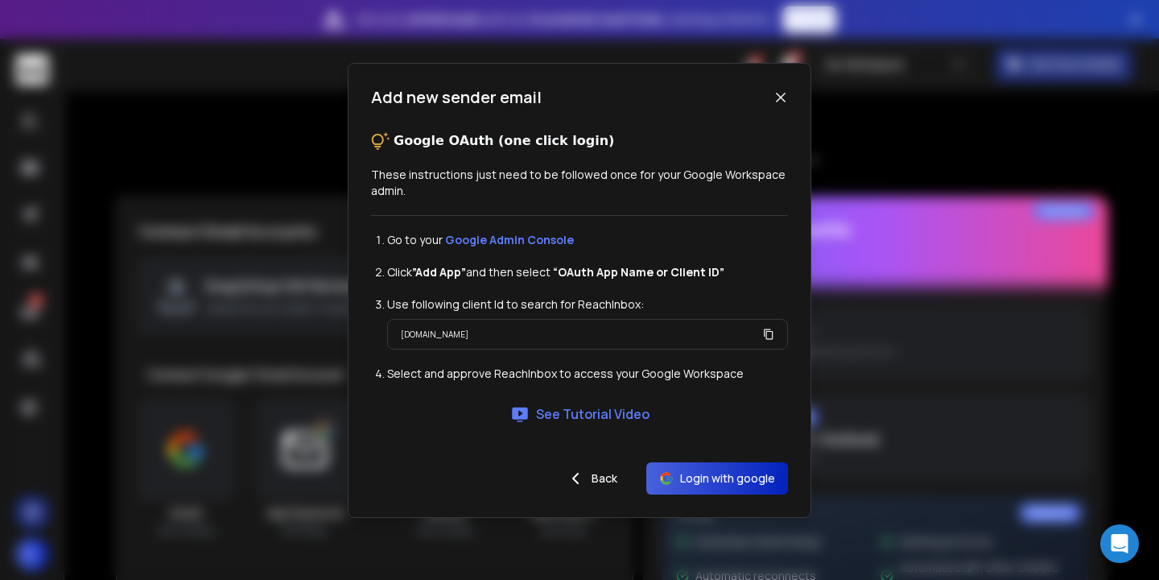
click at [677, 478] on button "Login with google" at bounding box center [717, 478] width 142 height 32
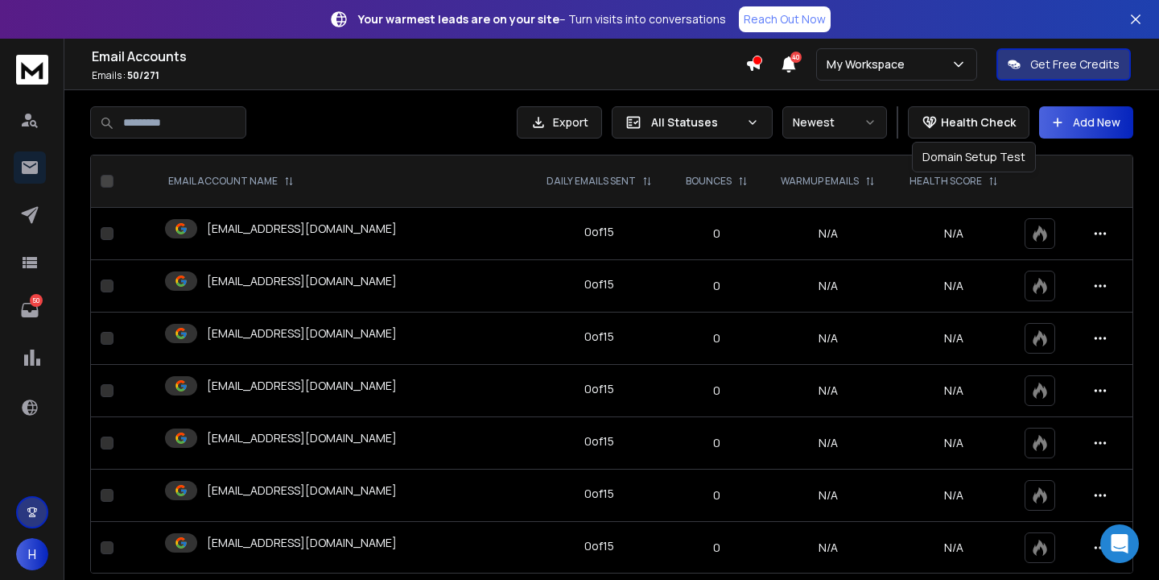
click at [1084, 118] on button "Add New" at bounding box center [1086, 122] width 94 height 32
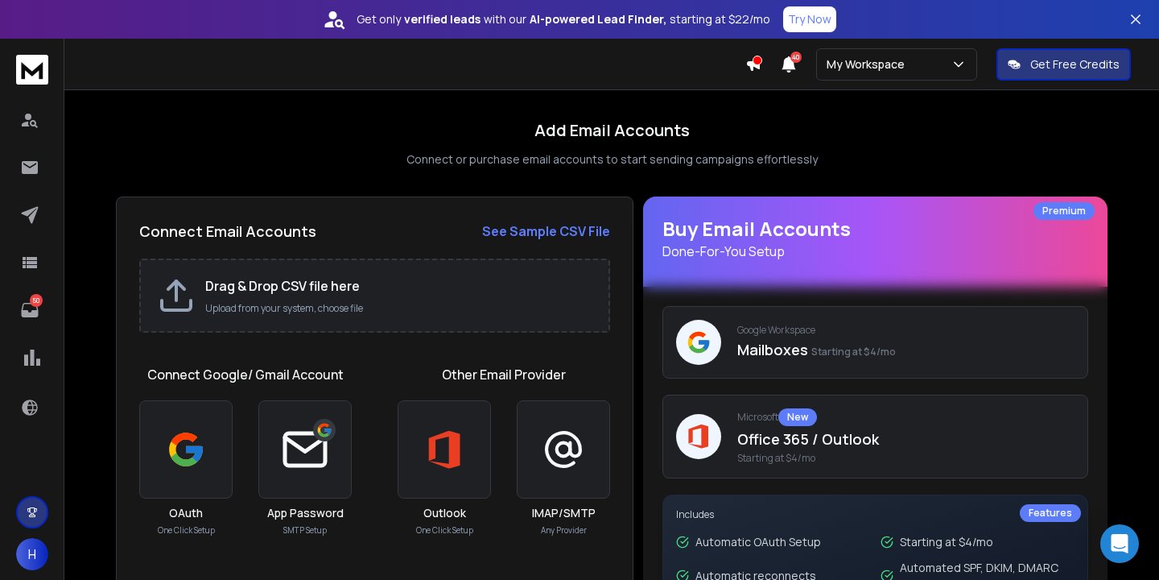
click at [208, 454] on div at bounding box center [185, 449] width 93 height 98
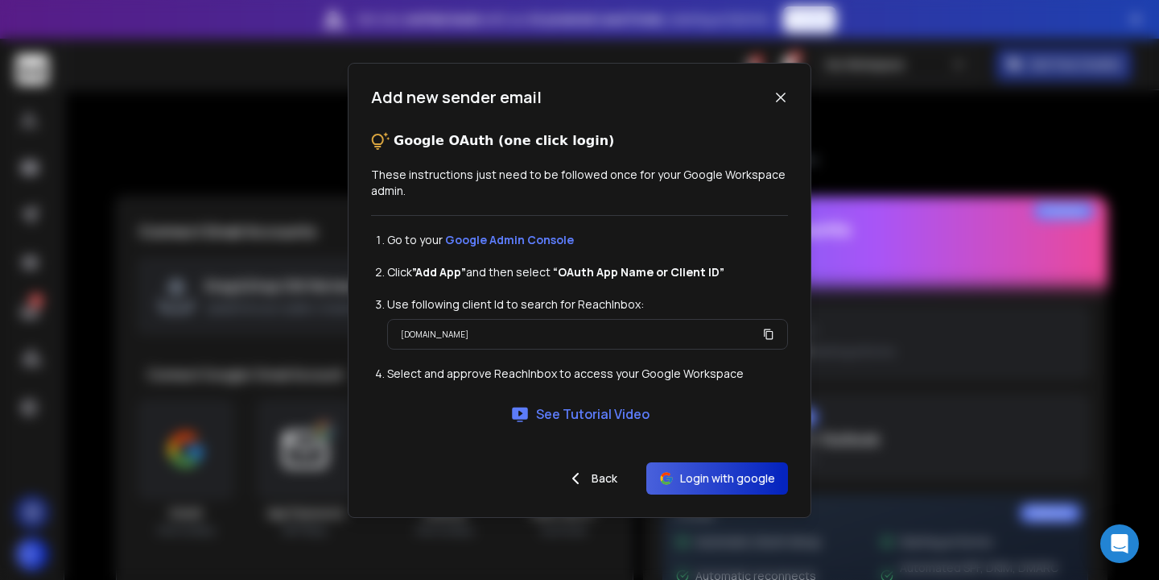
click at [712, 490] on button "Login with google" at bounding box center [717, 478] width 142 height 32
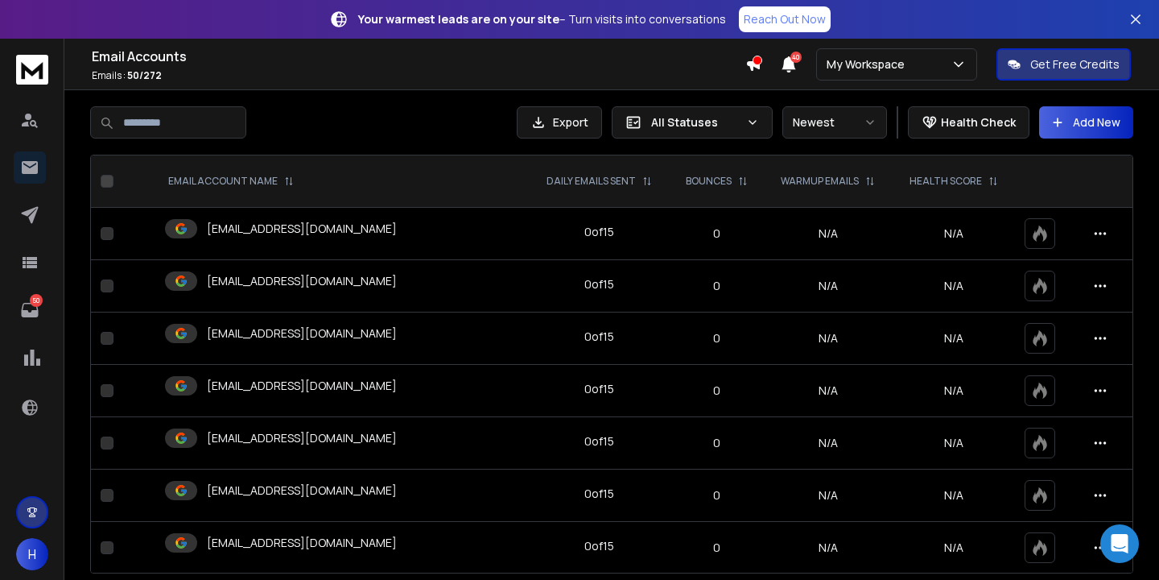
click at [1058, 113] on button "Add New" at bounding box center [1086, 122] width 94 height 32
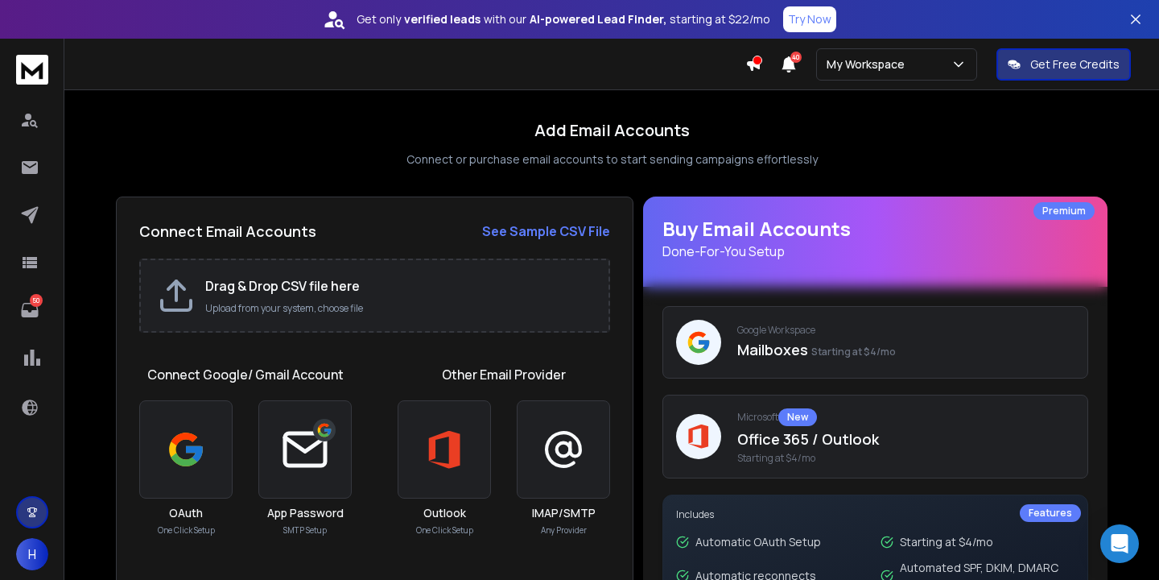
click at [179, 436] on icon at bounding box center [184, 438] width 27 height 13
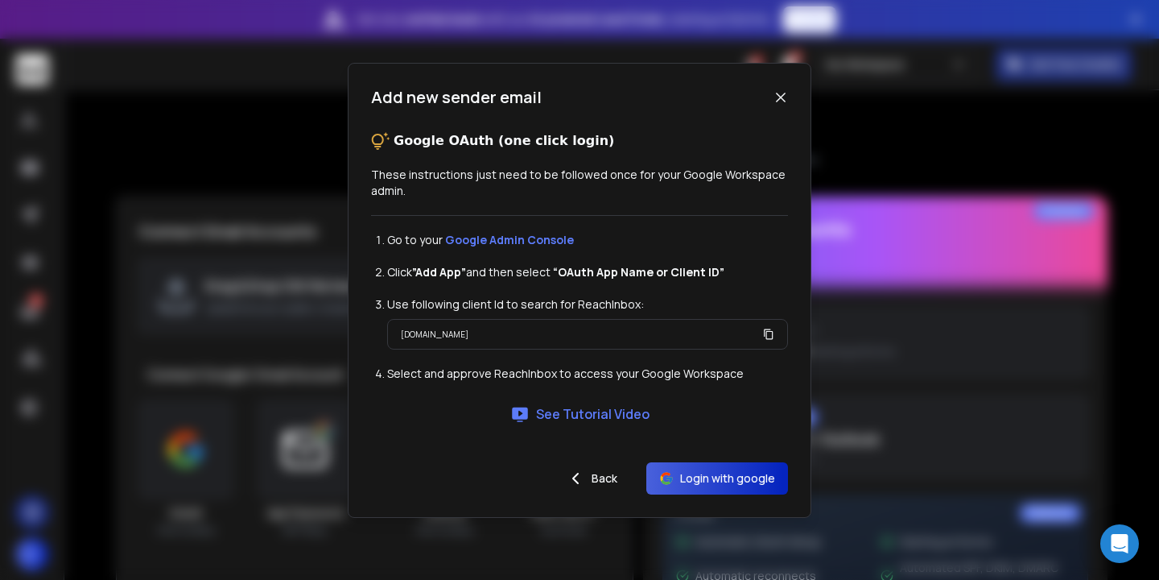
click at [733, 476] on button "Login with google" at bounding box center [717, 478] width 142 height 32
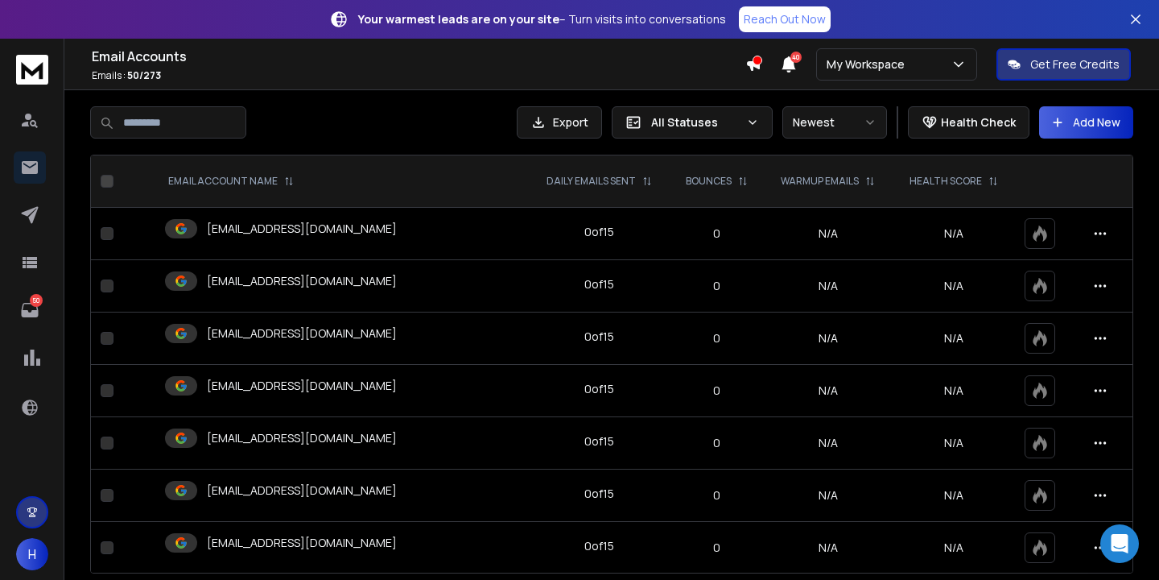
click at [1091, 121] on button "Add New" at bounding box center [1086, 122] width 94 height 32
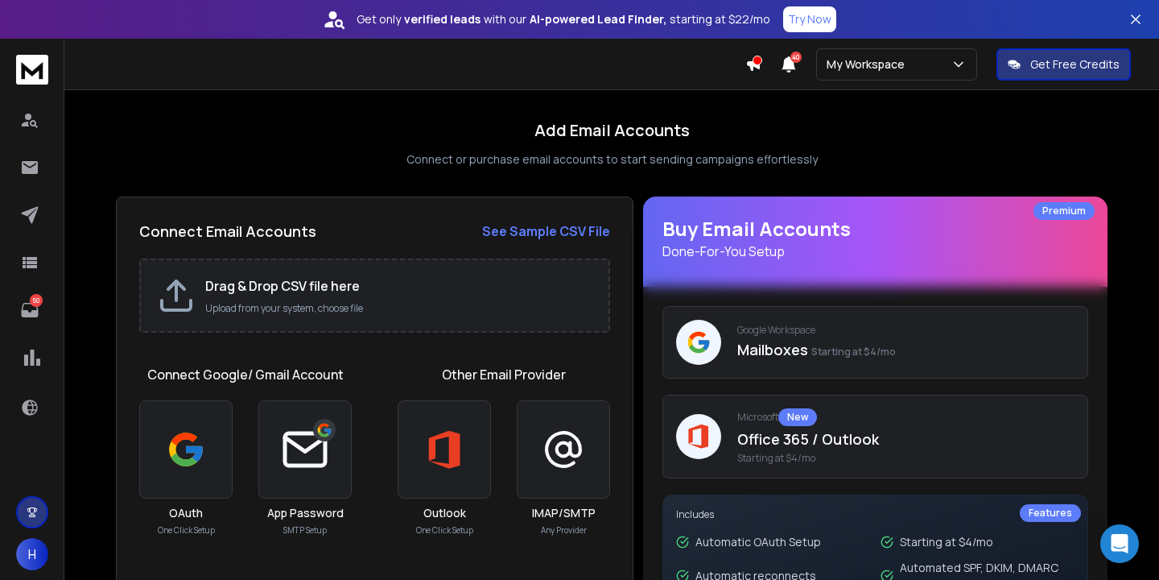
click at [178, 444] on icon at bounding box center [186, 449] width 40 height 48
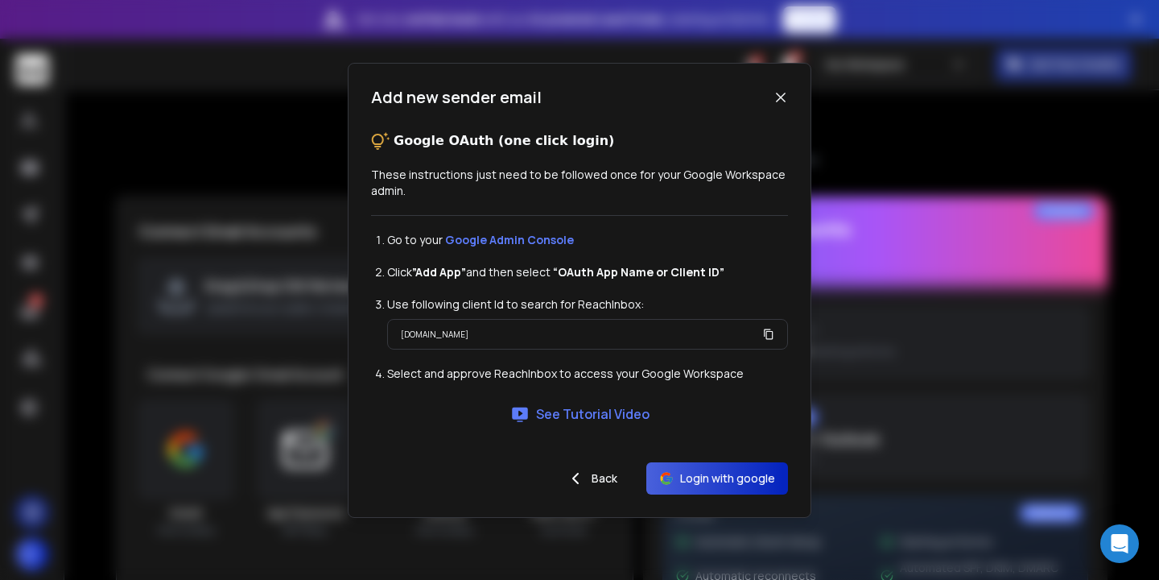
click at [734, 471] on button "Login with google" at bounding box center [717, 478] width 142 height 32
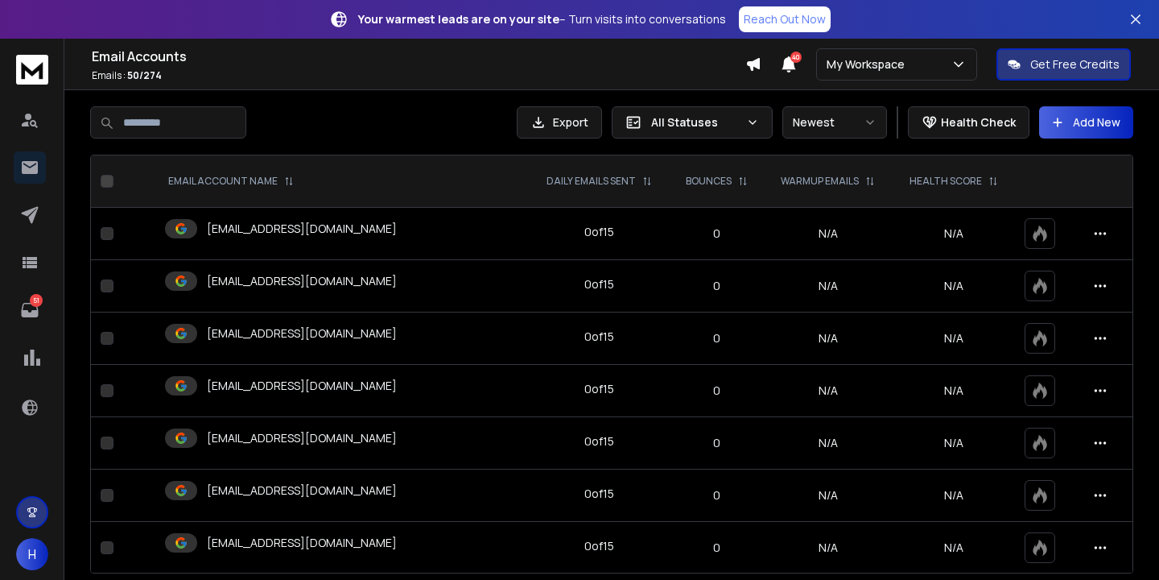
click at [1074, 122] on button "Add New" at bounding box center [1086, 122] width 94 height 32
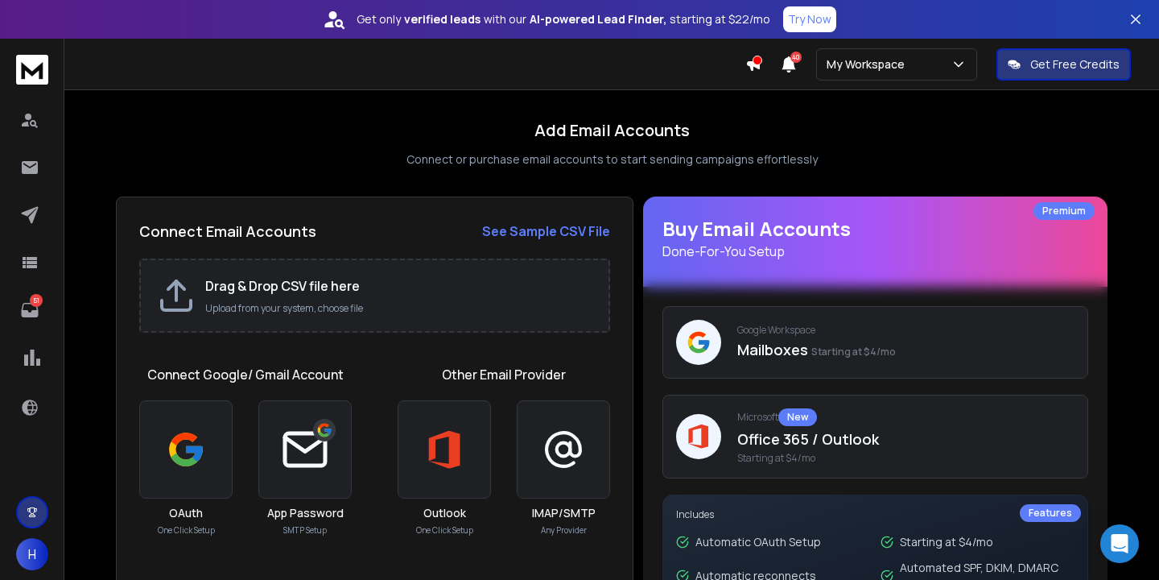
click at [190, 448] on icon at bounding box center [194, 454] width 17 height 16
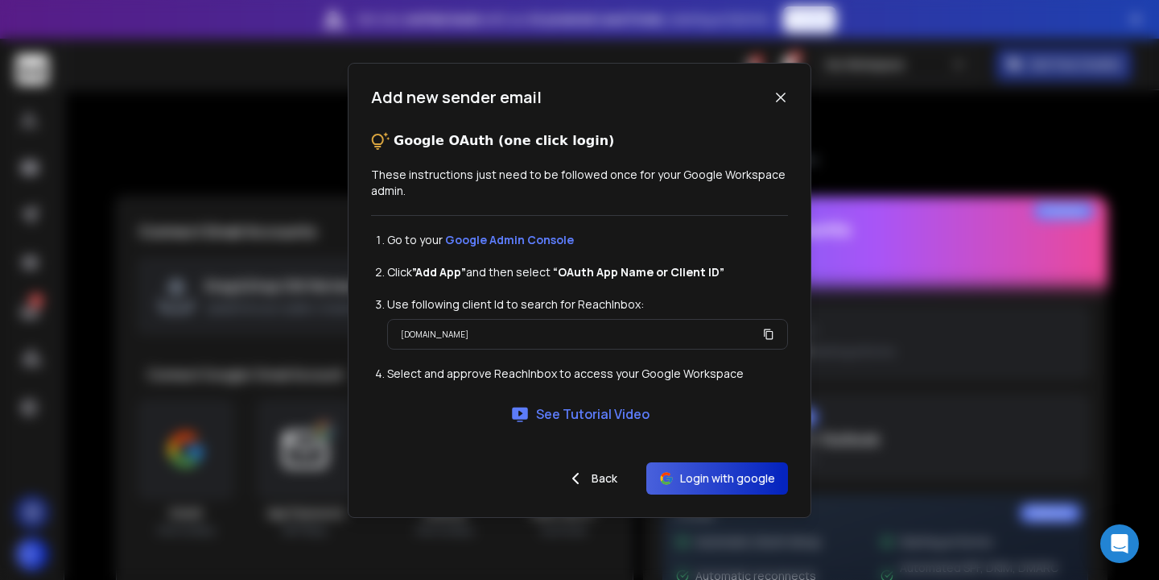
click at [749, 481] on button "Login with google" at bounding box center [717, 478] width 142 height 32
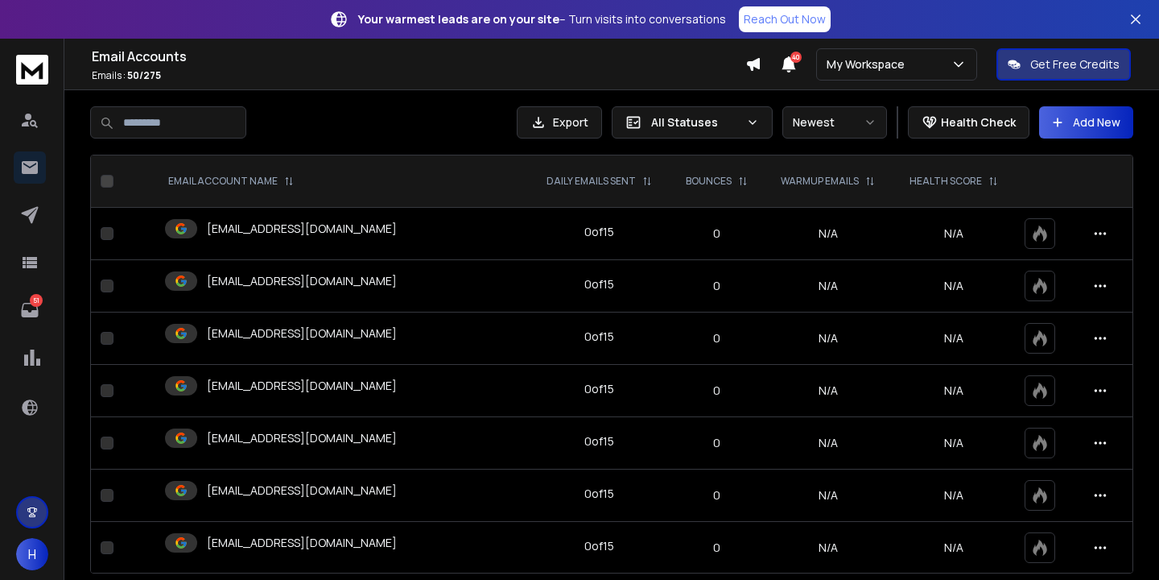
click at [1085, 121] on button "Add New" at bounding box center [1086, 122] width 94 height 32
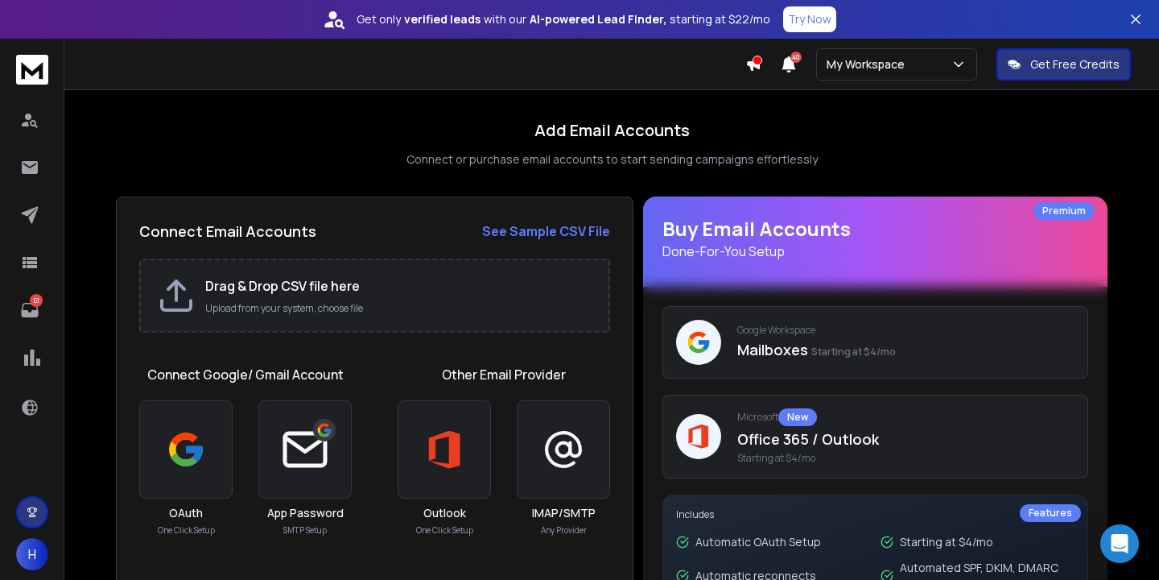
click at [187, 422] on div at bounding box center [185, 449] width 93 height 98
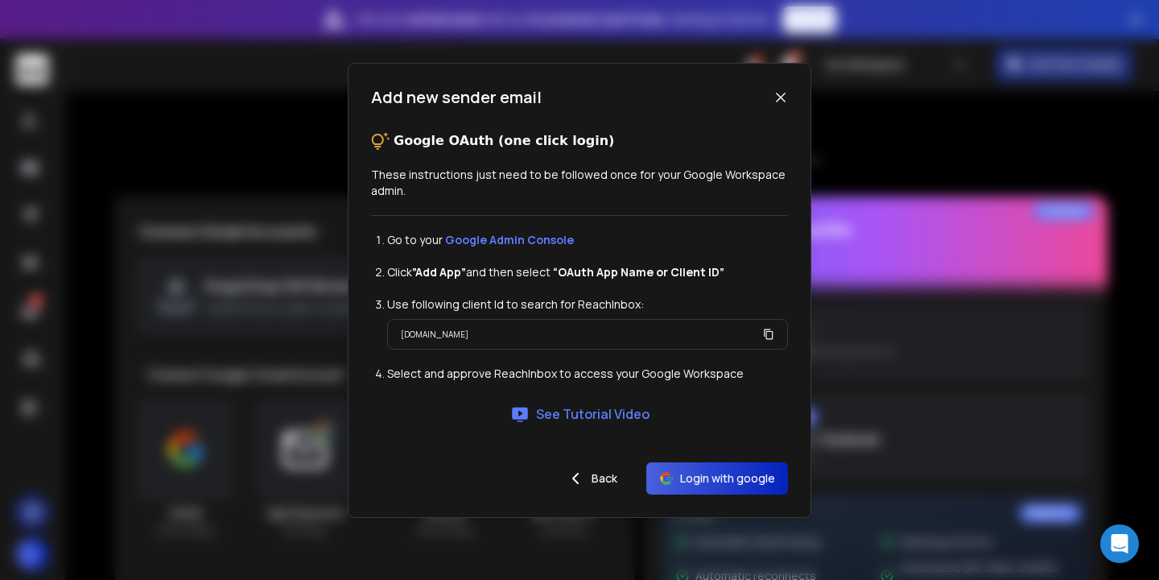
click at [709, 488] on button "Login with google" at bounding box center [717, 478] width 142 height 32
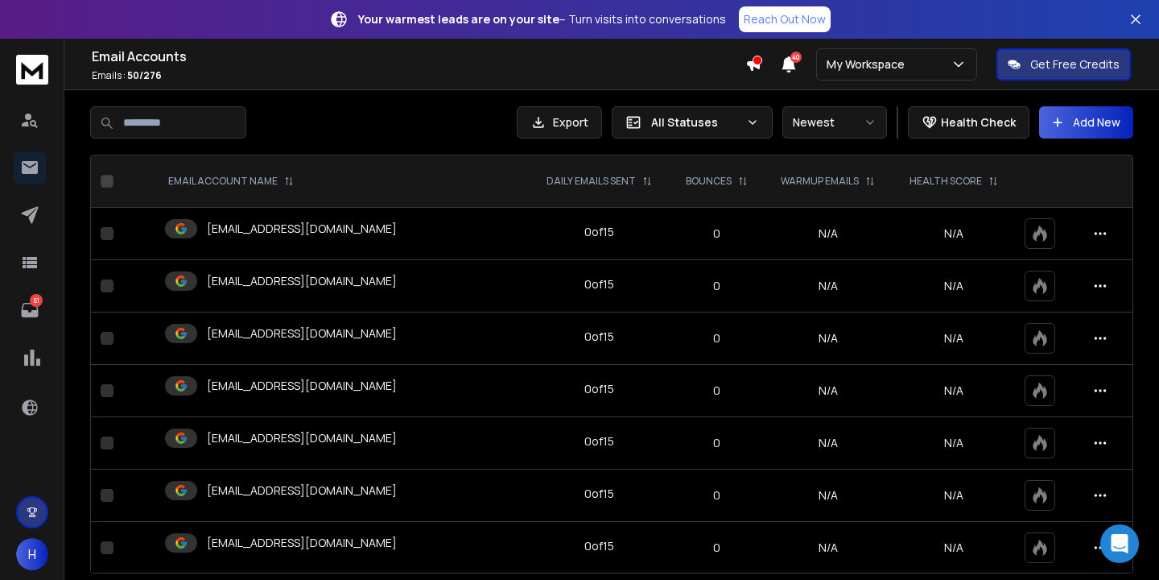
click at [1099, 121] on button "Add New" at bounding box center [1086, 122] width 94 height 32
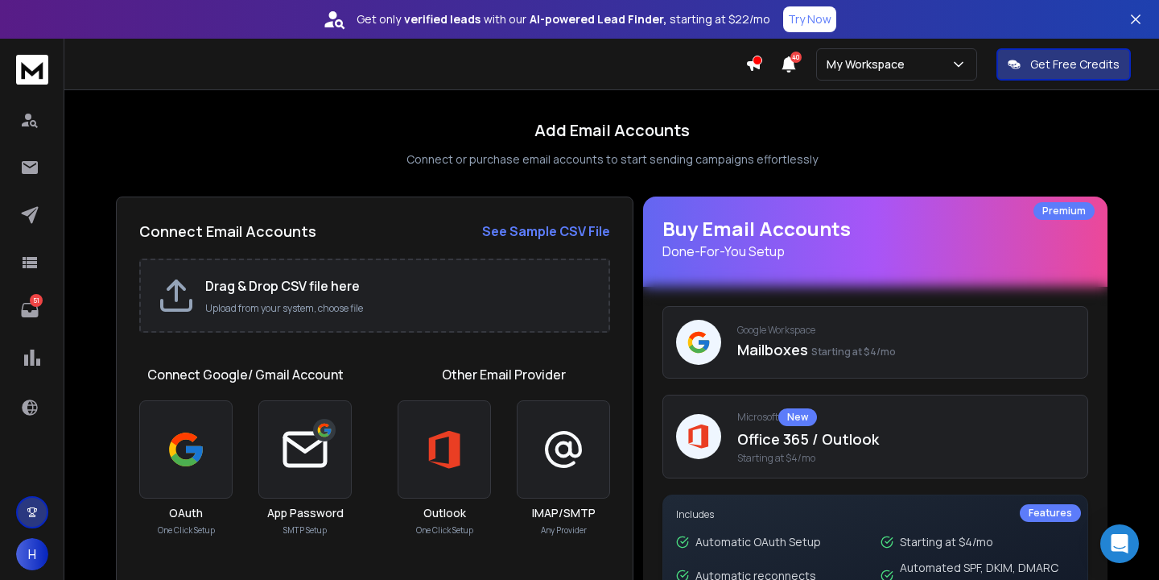
click at [181, 465] on icon at bounding box center [186, 449] width 40 height 48
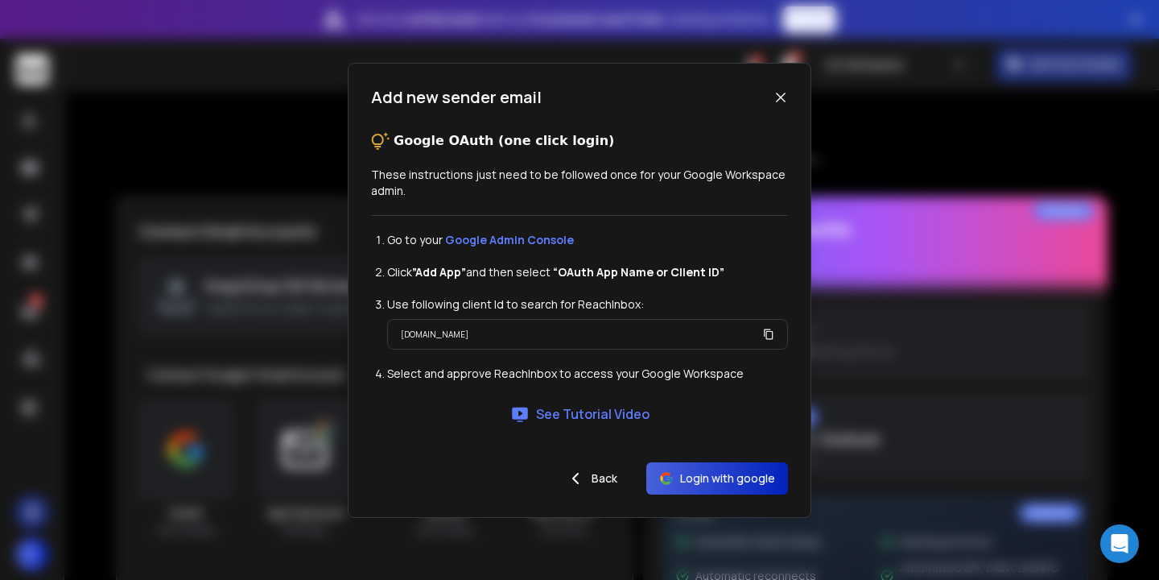
click at [701, 475] on button "Login with google" at bounding box center [717, 478] width 142 height 32
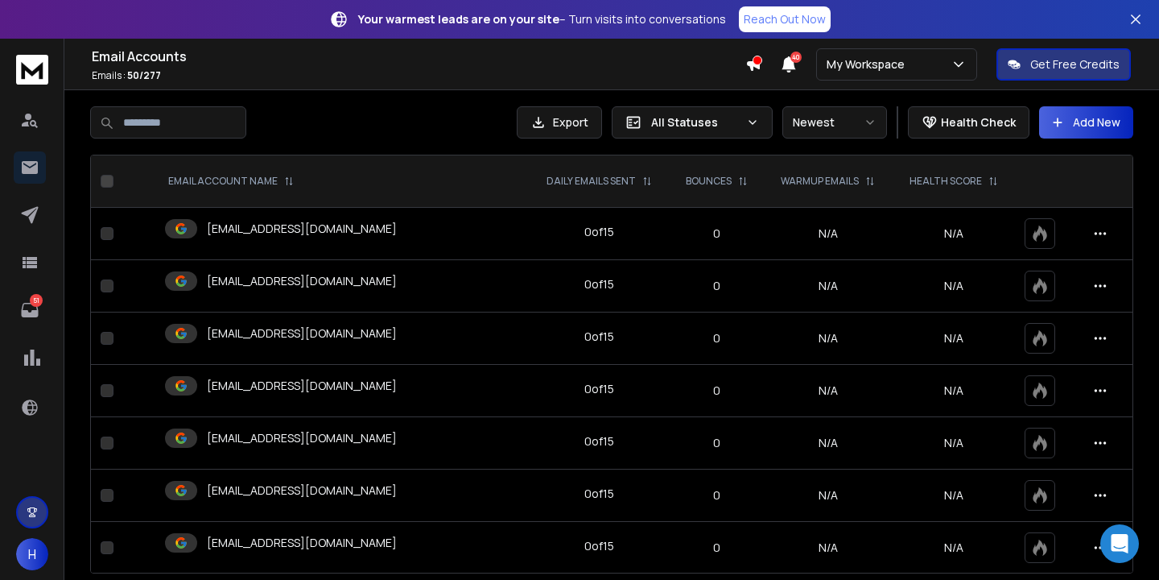
click at [101, 233] on button "button" at bounding box center [107, 233] width 13 height 13
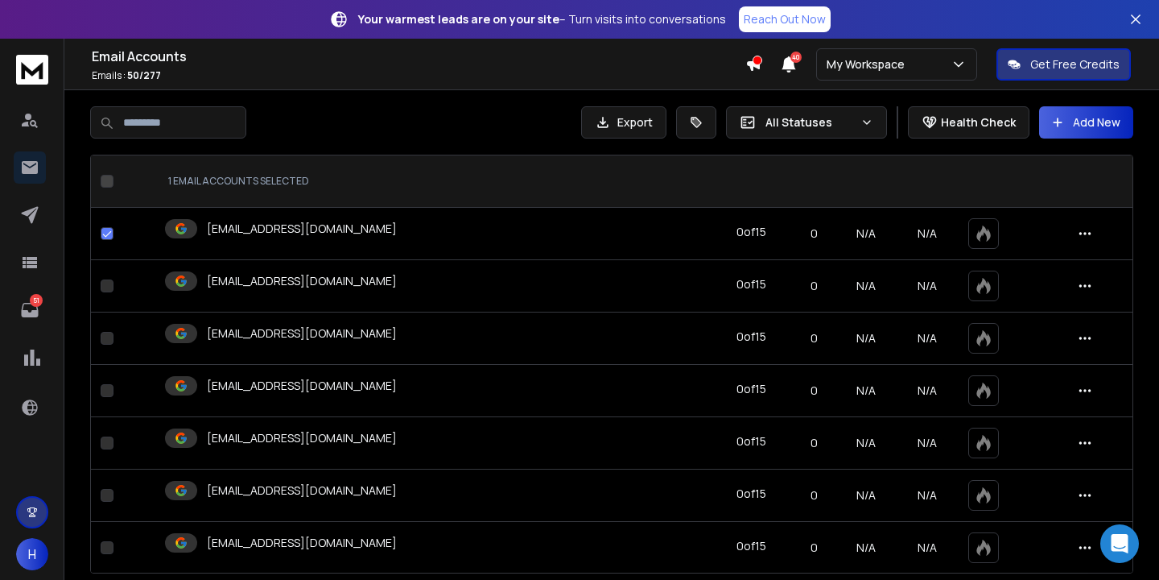
click at [102, 284] on button "button" at bounding box center [107, 285] width 13 height 13
click at [102, 327] on td at bounding box center [123, 338] width 64 height 52
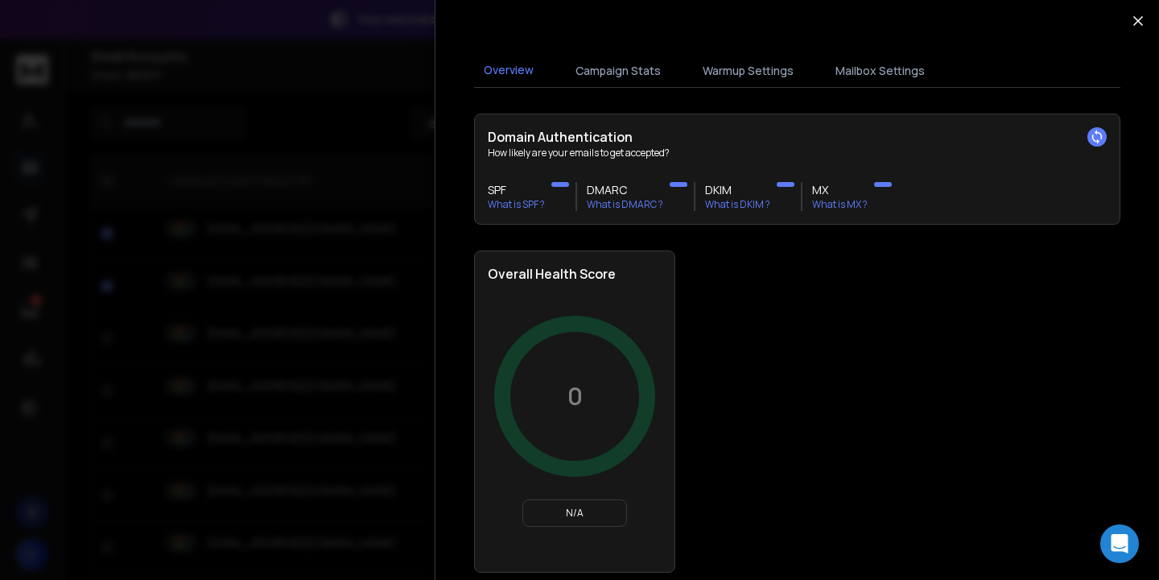
click at [1133, 19] on icon "button" at bounding box center [1138, 21] width 16 height 16
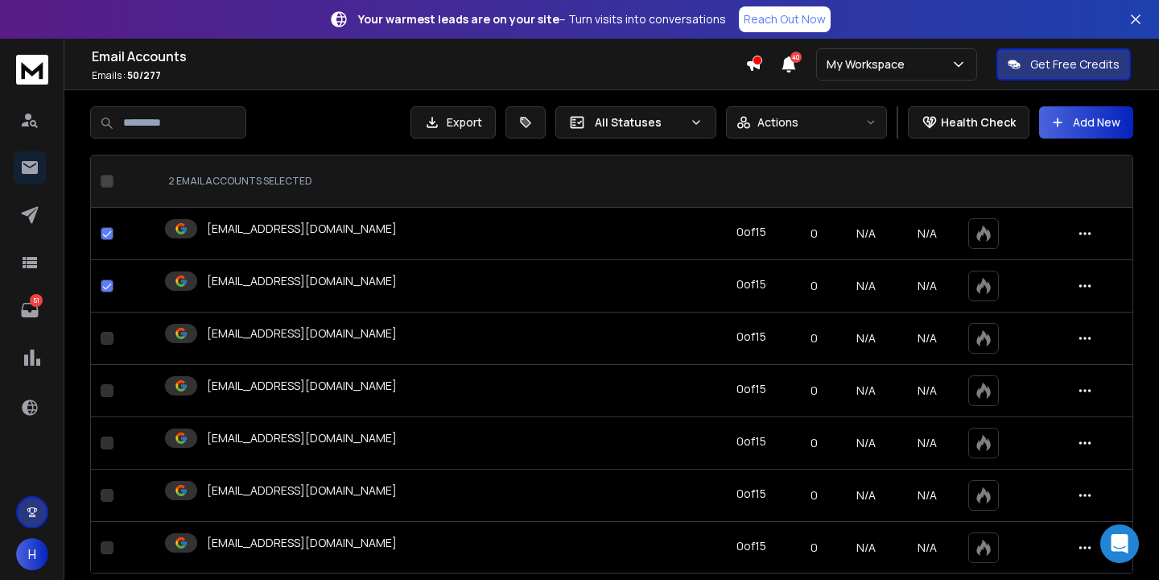
click at [105, 340] on button "button" at bounding box center [107, 338] width 13 height 13
click at [106, 393] on button "button" at bounding box center [107, 390] width 13 height 13
click at [106, 429] on td at bounding box center [123, 443] width 64 height 52
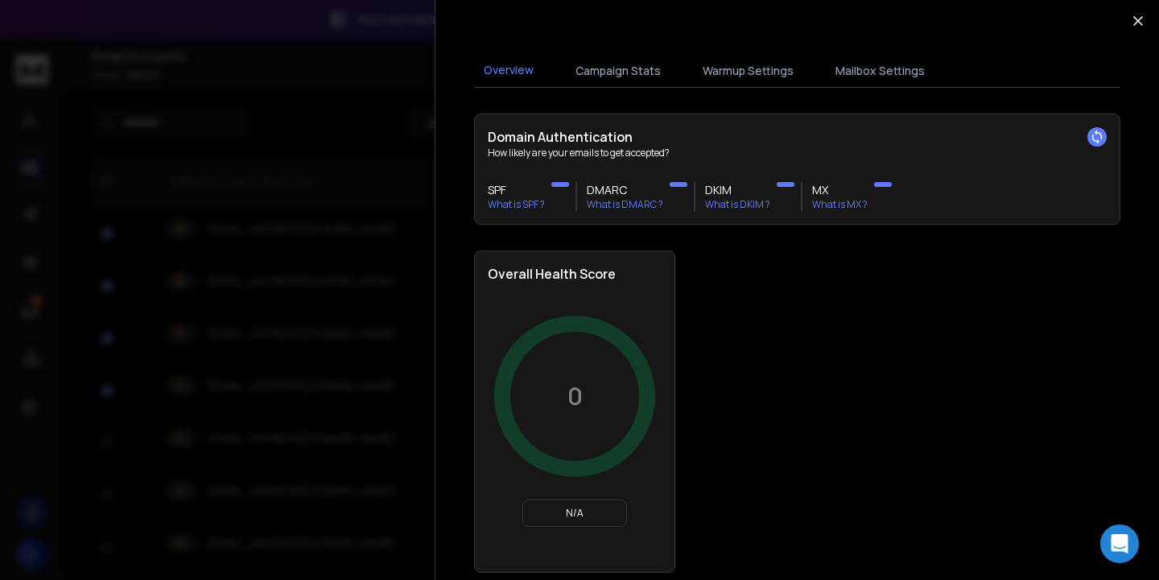
click at [1136, 20] on icon "button" at bounding box center [1138, 21] width 16 height 16
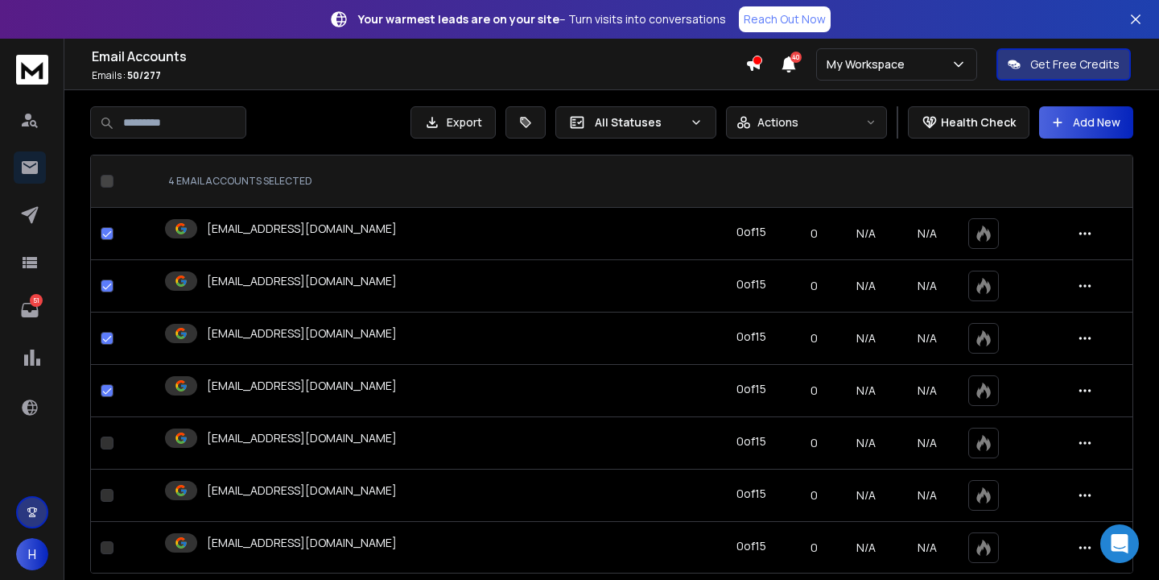
click at [110, 439] on button "button" at bounding box center [107, 442] width 13 height 13
click at [109, 496] on button "button" at bounding box center [107, 495] width 13 height 13
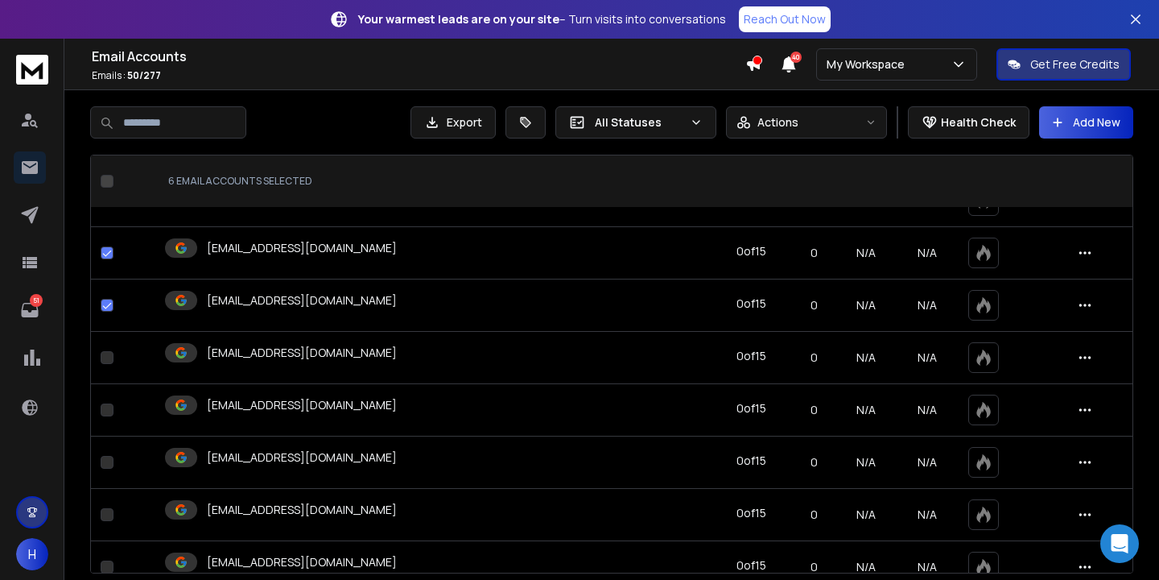
scroll to position [266, 0]
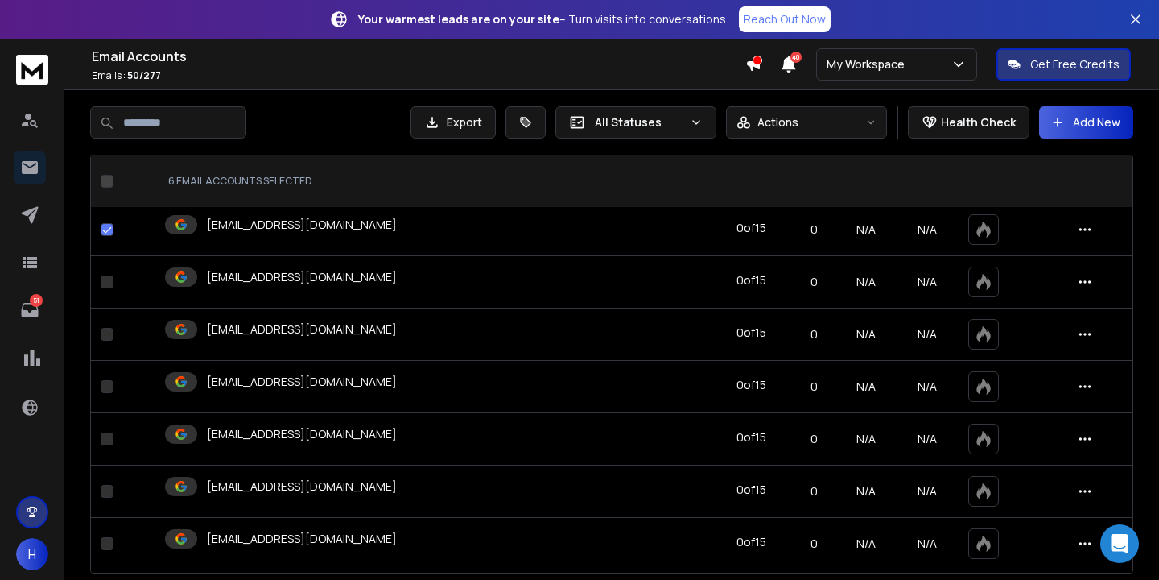
click at [109, 279] on button "button" at bounding box center [107, 281] width 13 height 13
click at [109, 333] on button "button" at bounding box center [107, 334] width 13 height 13
click at [108, 390] on button "button" at bounding box center [107, 386] width 13 height 13
click at [108, 438] on button "button" at bounding box center [107, 438] width 13 height 13
click at [105, 488] on button "button" at bounding box center [107, 491] width 13 height 13
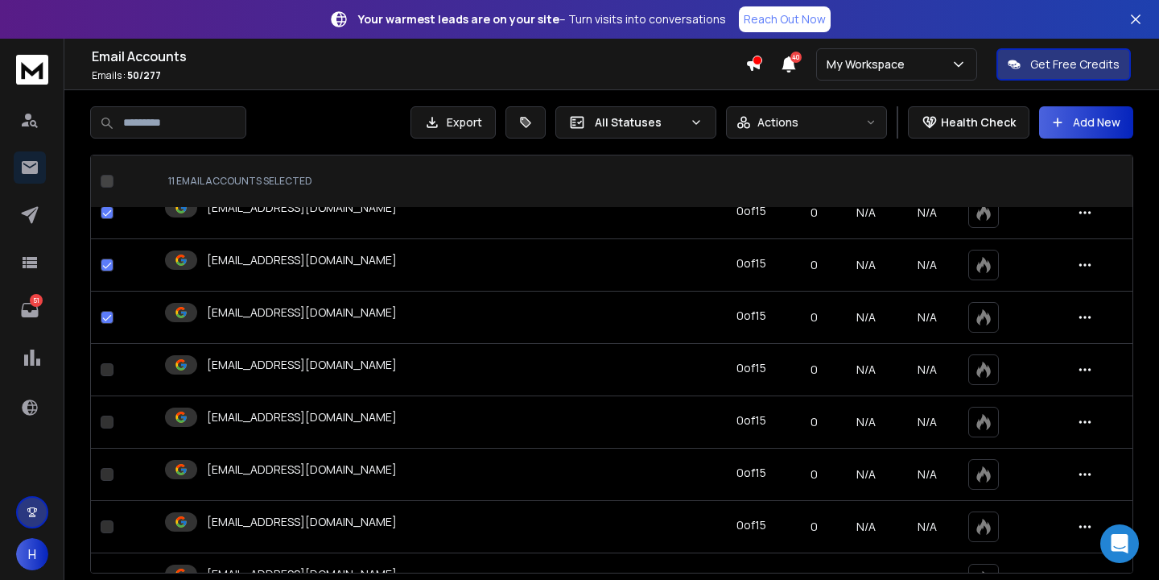
scroll to position [489, 0]
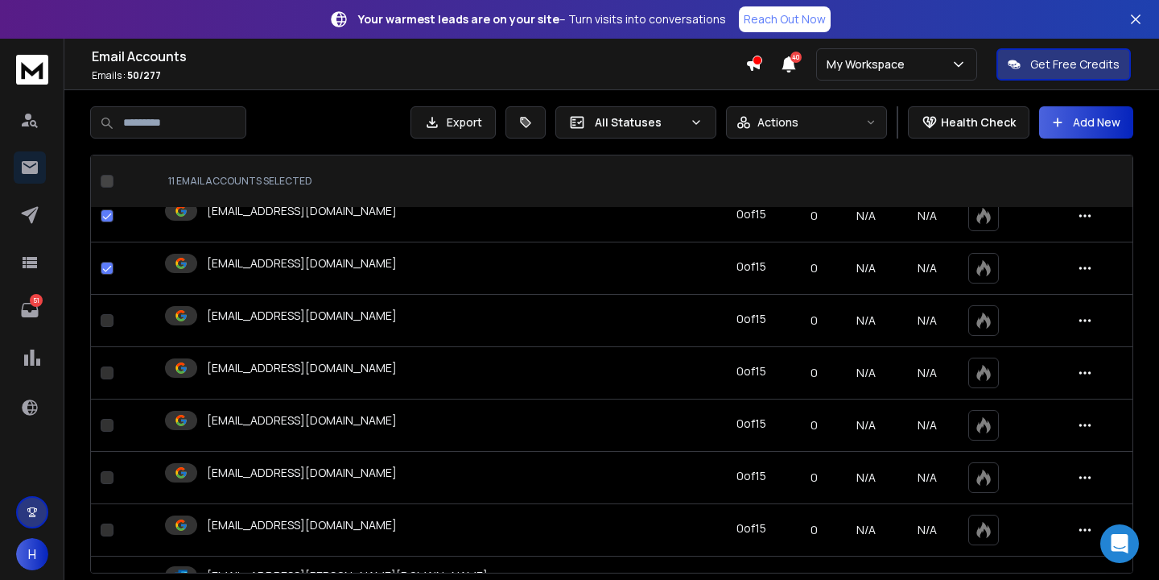
click at [105, 318] on button "button" at bounding box center [107, 320] width 13 height 13
click at [105, 372] on button "button" at bounding box center [107, 372] width 13 height 13
click at [105, 423] on button "button" at bounding box center [107, 425] width 13 height 13
click at [105, 485] on td at bounding box center [123, 478] width 64 height 52
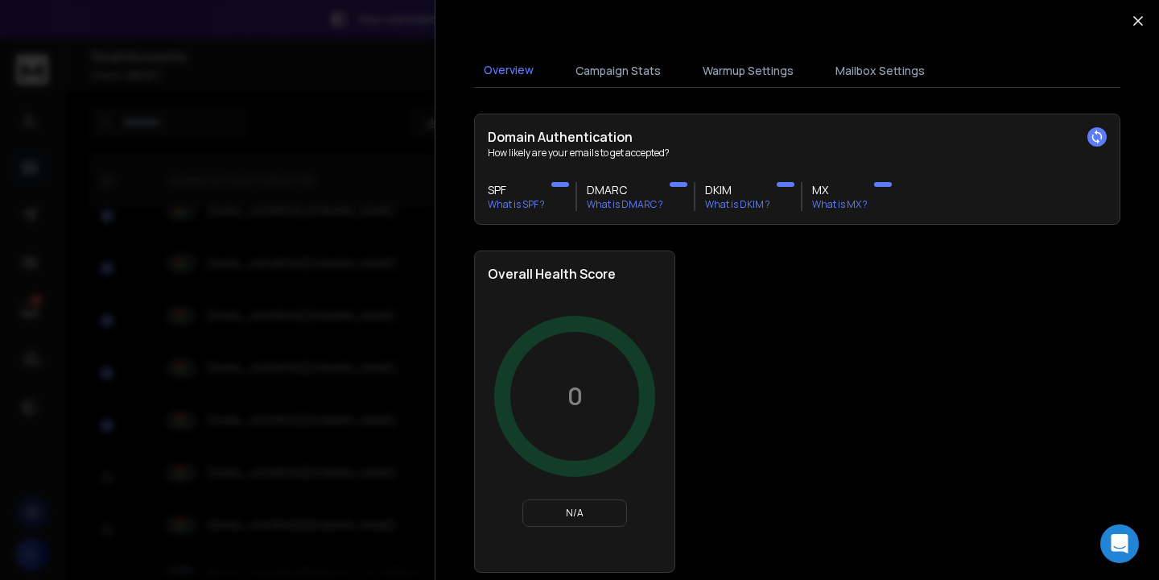
click at [1130, 23] on icon "button" at bounding box center [1138, 21] width 16 height 16
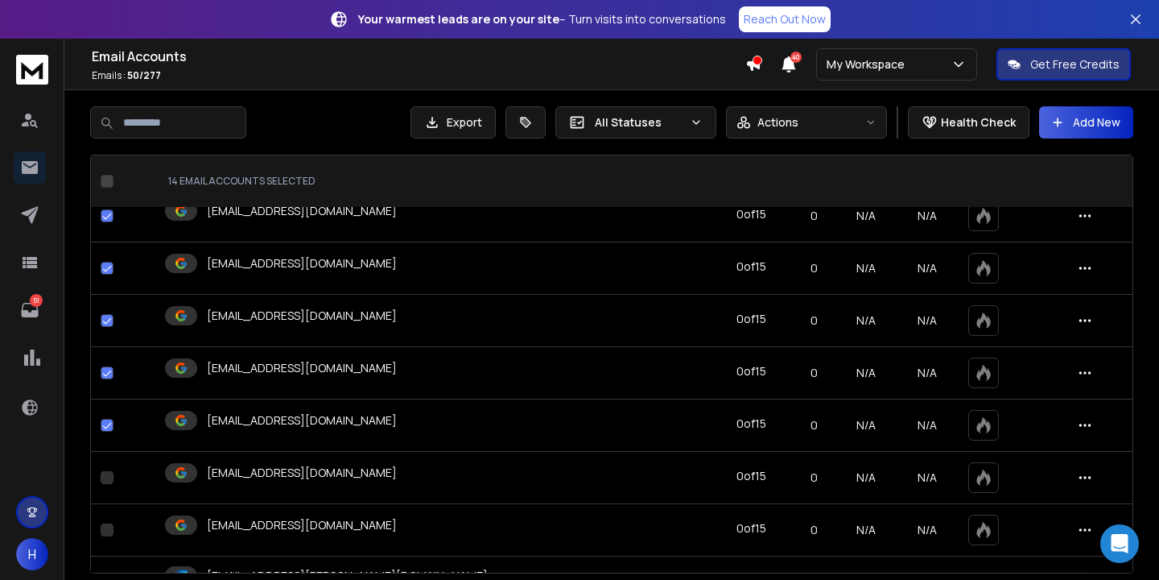
click at [106, 480] on button "button" at bounding box center [107, 477] width 13 height 13
click at [109, 531] on button "button" at bounding box center [107, 529] width 13 height 13
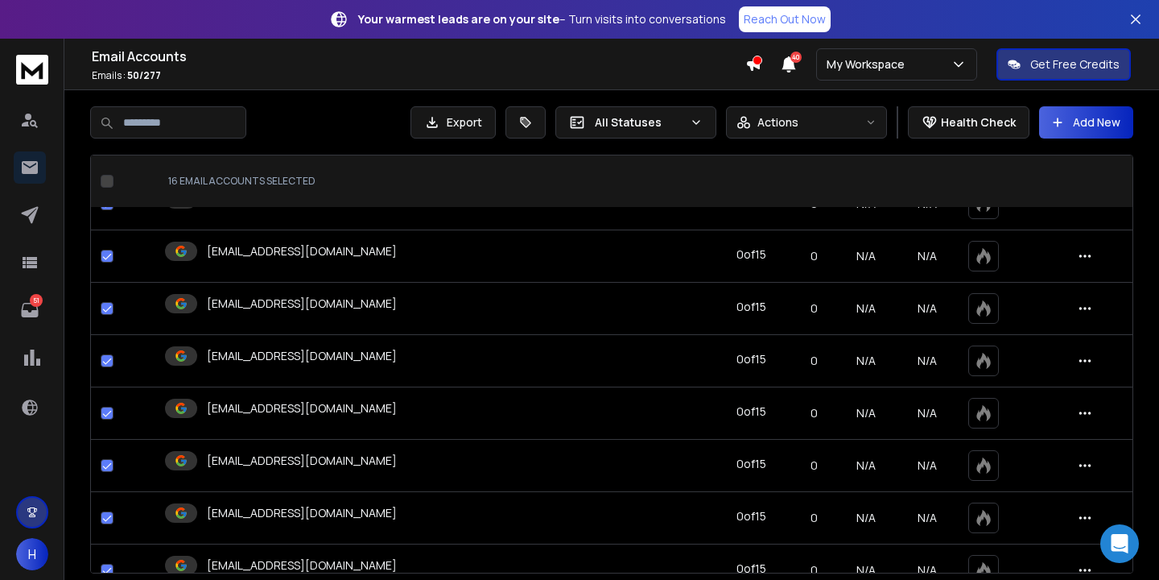
scroll to position [0, 0]
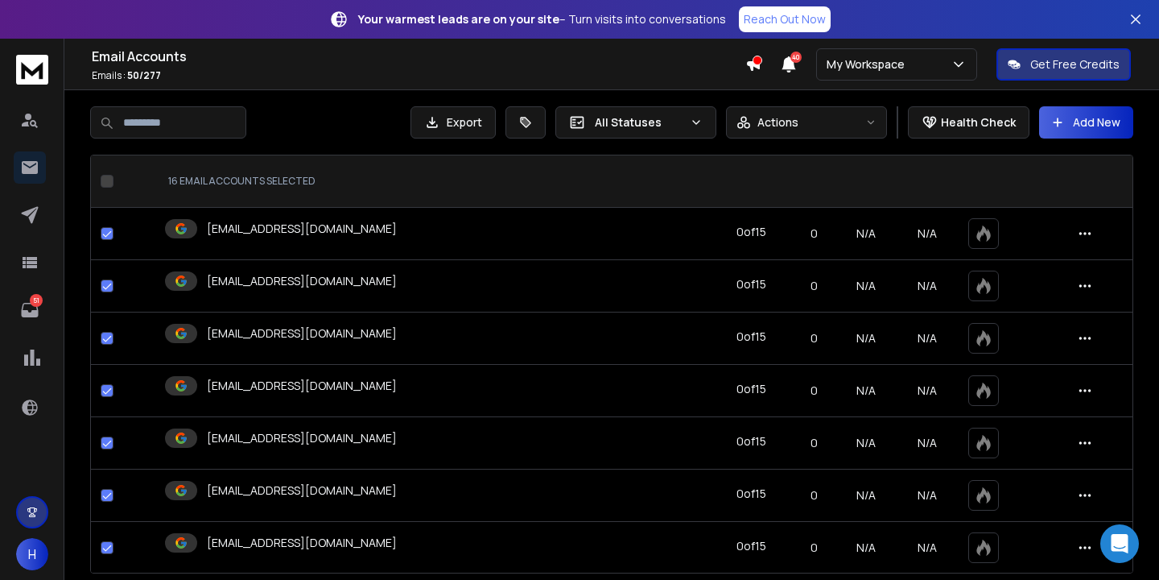
click at [231, 412] on td "[EMAIL_ADDRESS][DOMAIN_NAME]" at bounding box center [432, 391] width 555 height 52
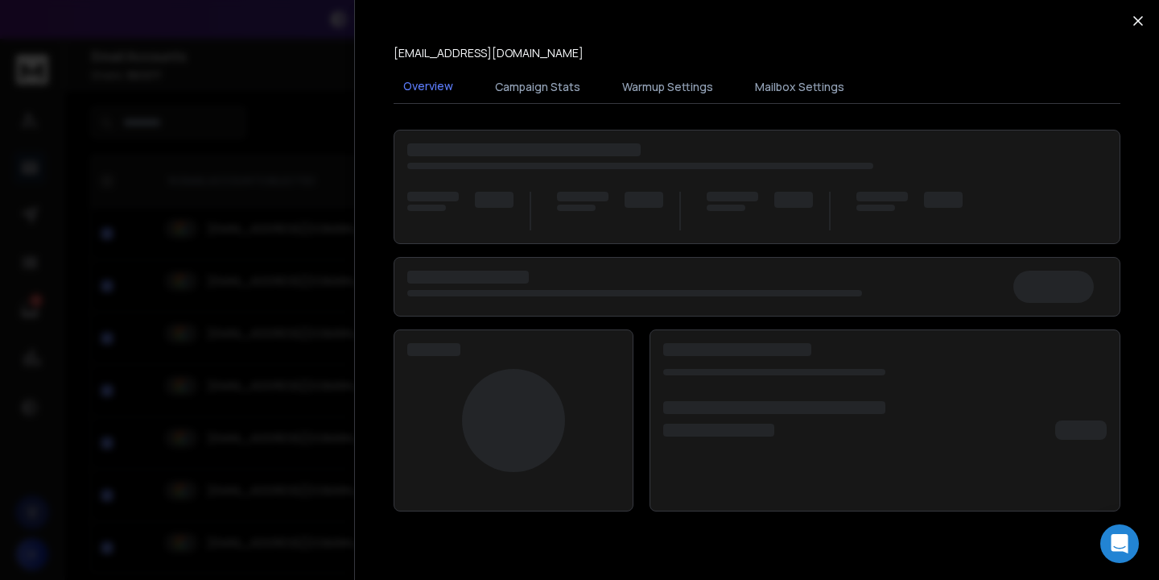
click at [1137, 21] on icon "button" at bounding box center [1138, 21] width 16 height 16
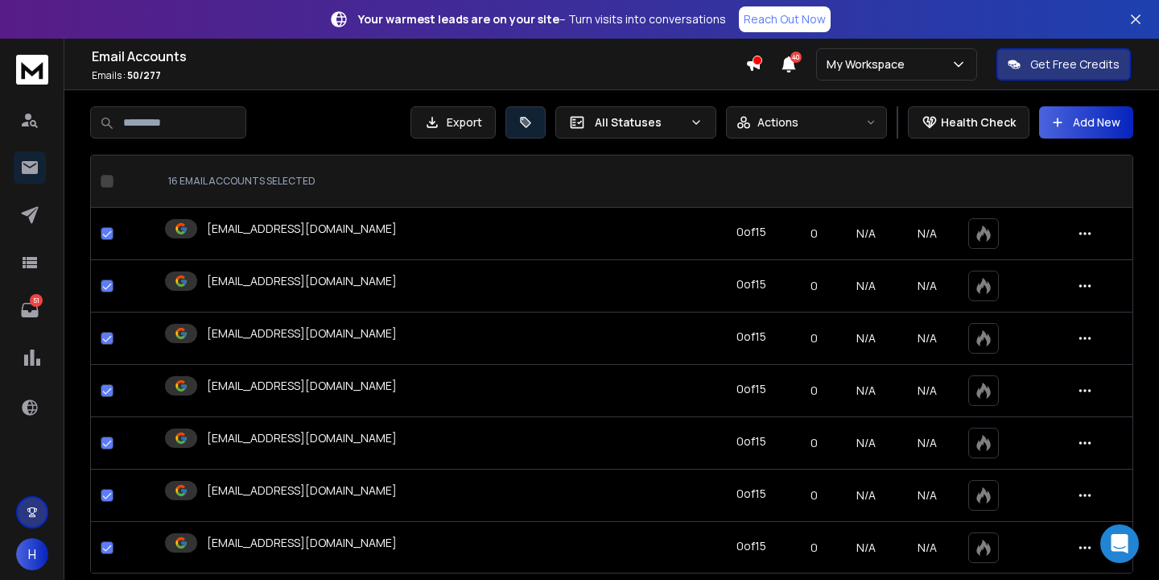
click at [517, 125] on button at bounding box center [525, 122] width 40 height 32
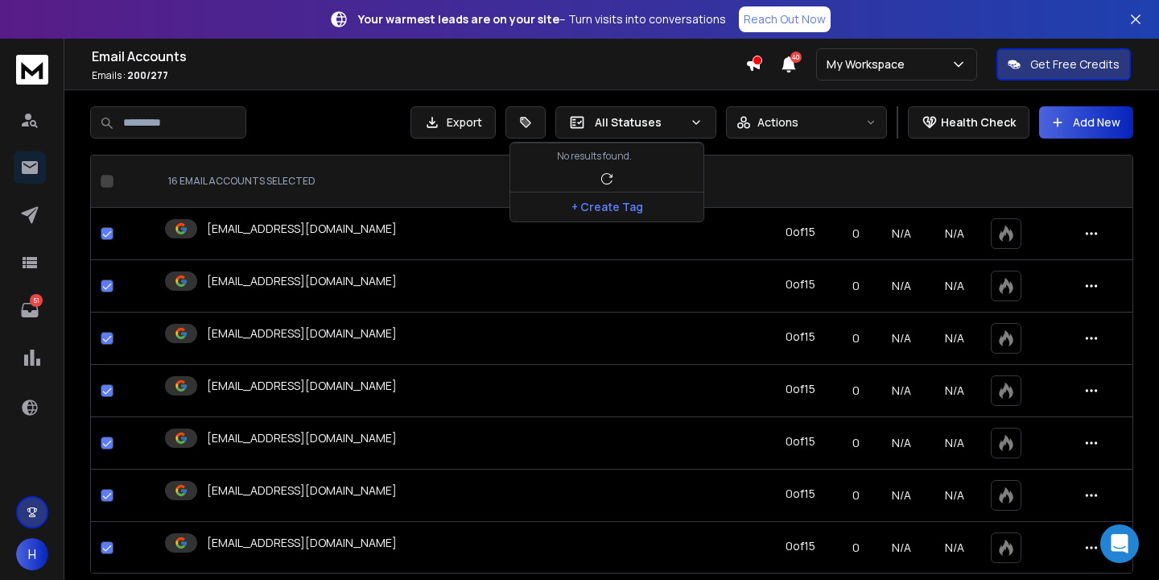
click at [623, 212] on p "+ Create Tag" at bounding box center [607, 207] width 72 height 16
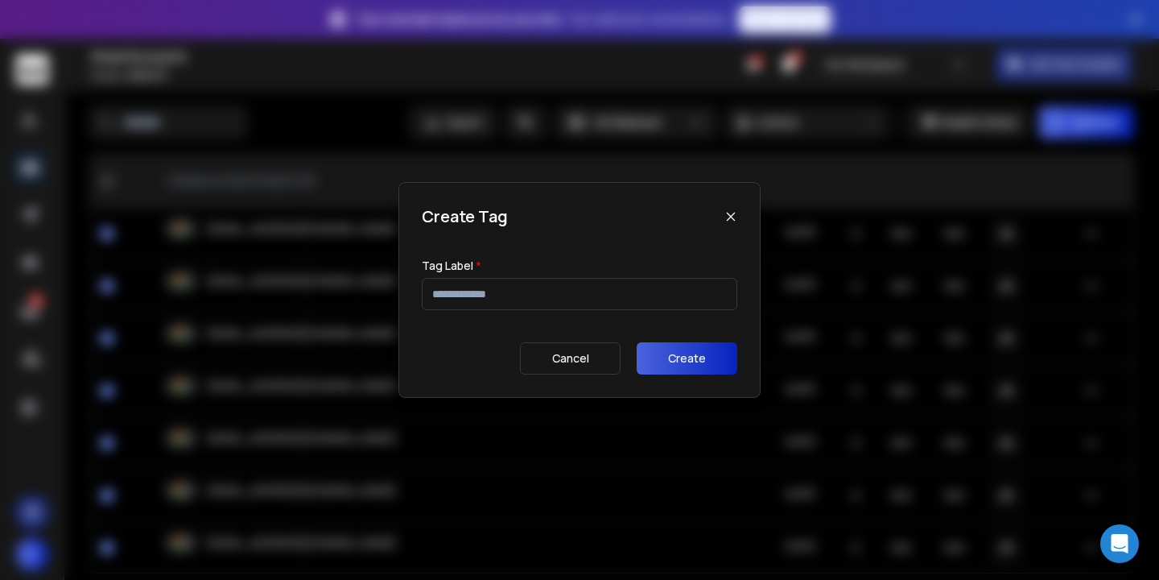
click at [510, 291] on input "text" at bounding box center [580, 294] width 316 height 32
type input "*******"
click at [683, 366] on button "Create" at bounding box center [687, 358] width 101 height 32
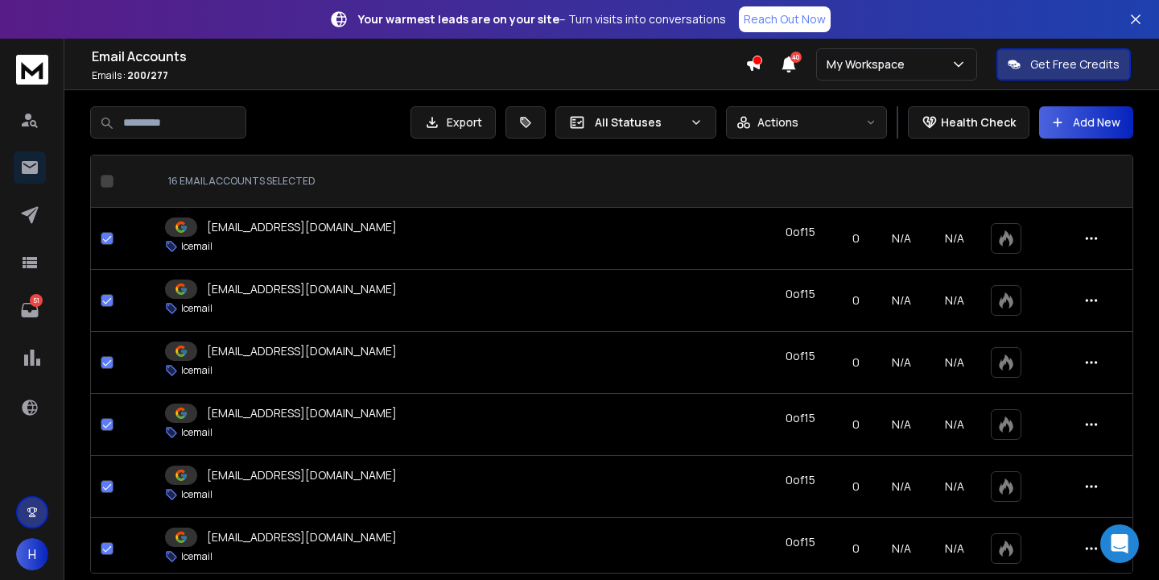
click at [337, 132] on div at bounding box center [245, 122] width 311 height 32
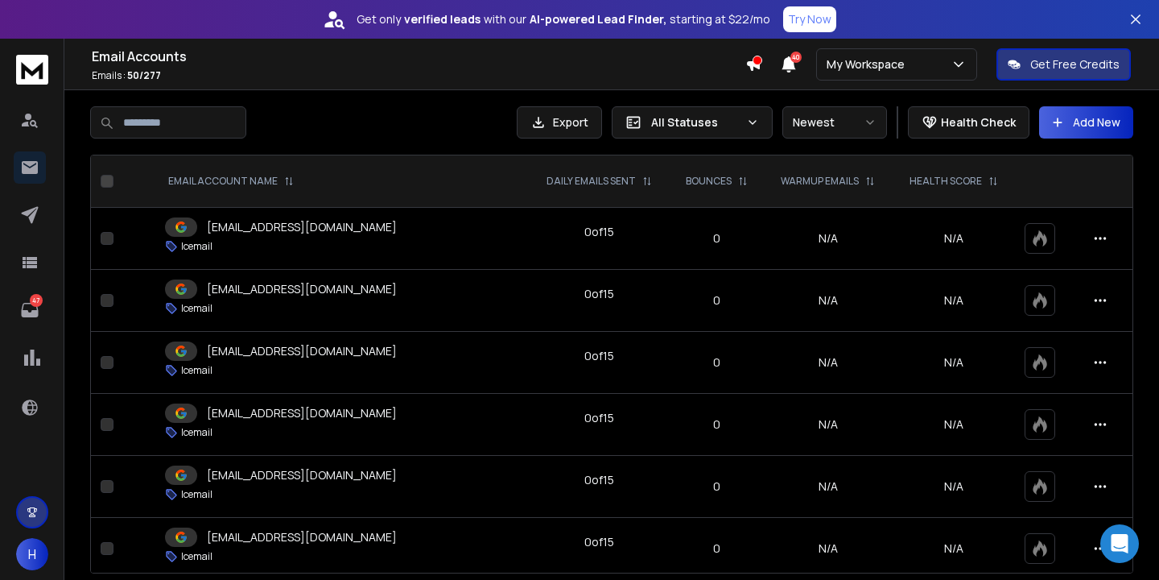
click at [410, 123] on div at bounding box center [298, 122] width 417 height 32
